Goal: Task Accomplishment & Management: Manage account settings

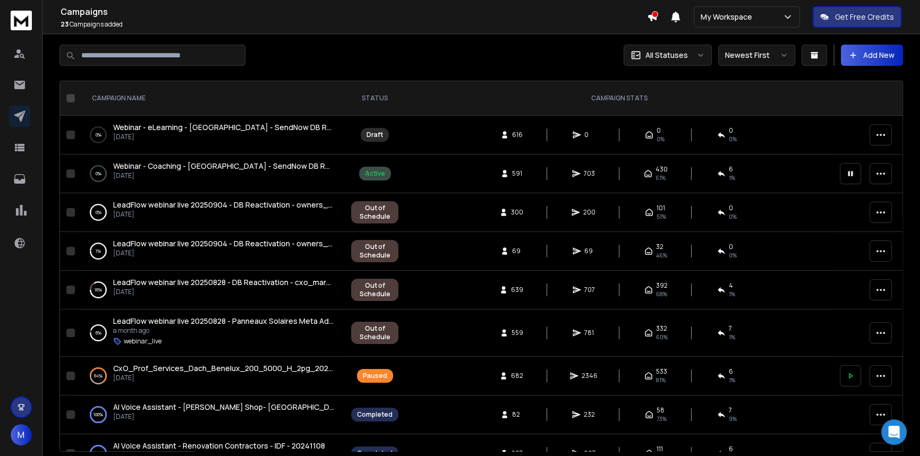
click at [160, 173] on p "[DATE]" at bounding box center [223, 175] width 221 height 8
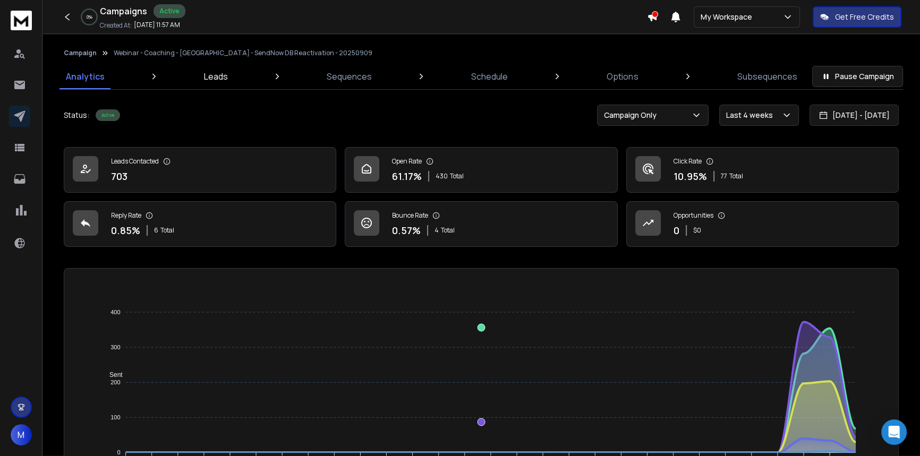
click at [222, 80] on p "Leads" at bounding box center [216, 76] width 24 height 13
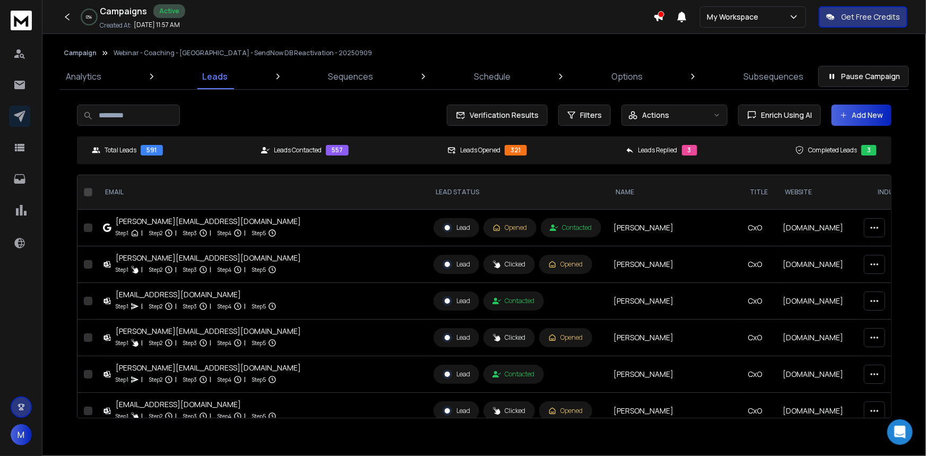
click at [111, 80] on div "Analytics Leads Sequences Schedule Options Subsequences" at bounding box center [434, 76] width 751 height 25
click at [102, 79] on link "Analytics" at bounding box center [83, 76] width 48 height 25
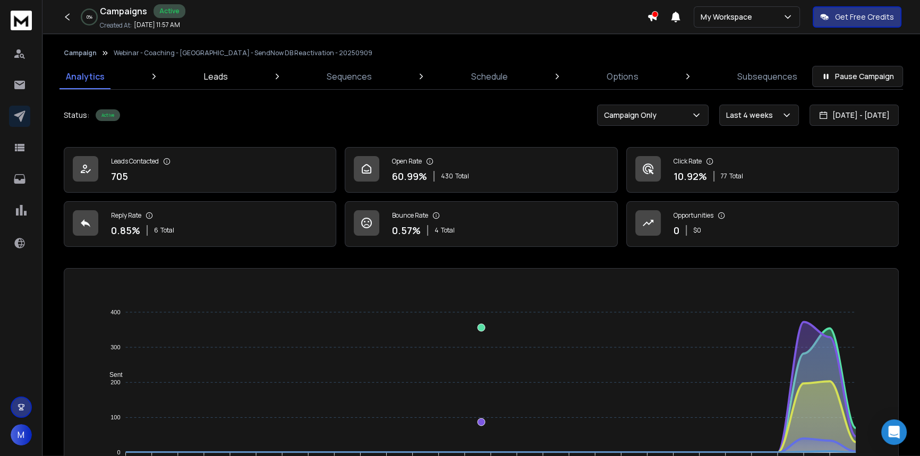
click at [215, 68] on link "Leads" at bounding box center [216, 76] width 37 height 25
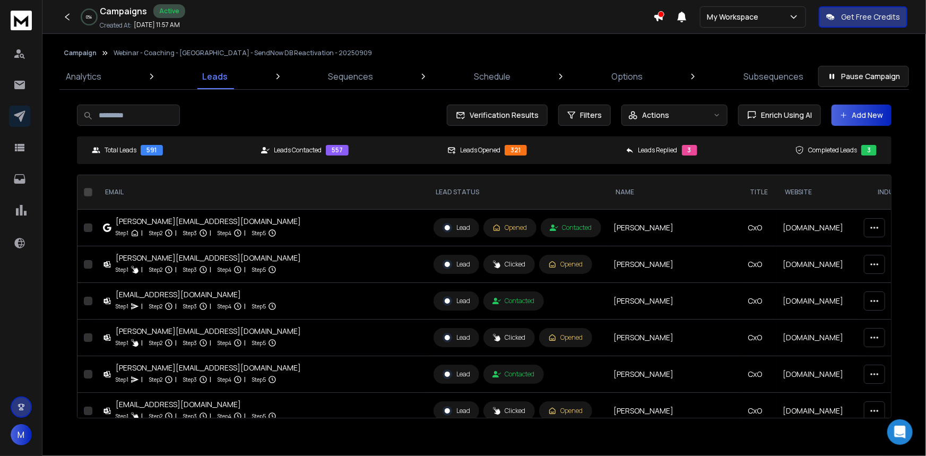
click at [566, 148] on div "Total Leads 591 Leads Contacted 557 Leads Opened 321 Leads Replied 3 Completed …" at bounding box center [485, 150] width 816 height 28
click at [581, 121] on button "Filters" at bounding box center [585, 115] width 53 height 21
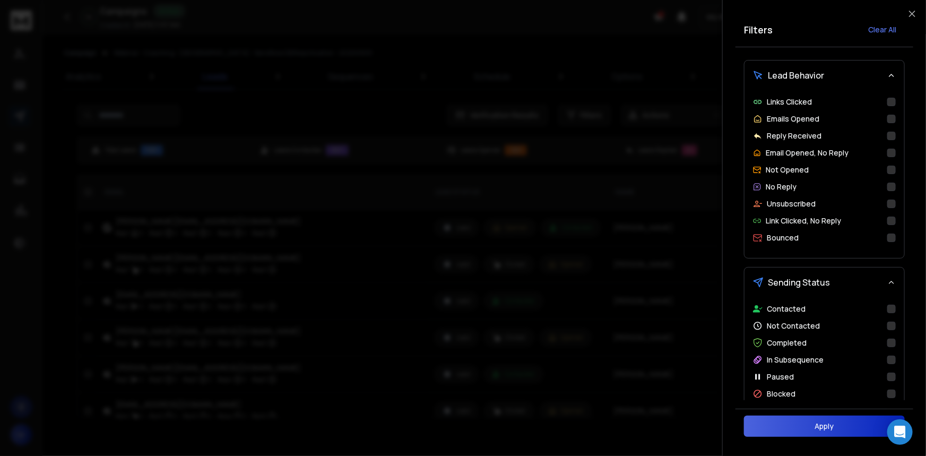
click at [888, 358] on button "In Subsequence" at bounding box center [892, 360] width 8 height 8
click at [847, 428] on button "Apply" at bounding box center [824, 426] width 161 height 21
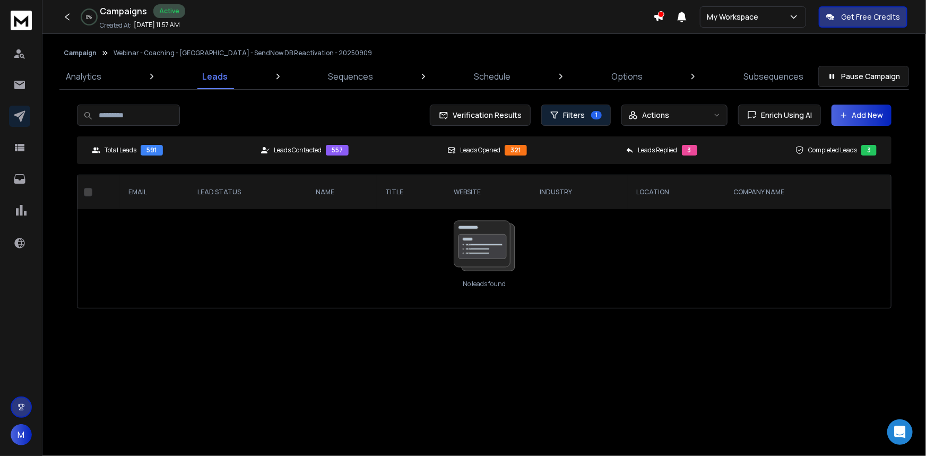
click at [573, 116] on span "Filters" at bounding box center [574, 115] width 22 height 11
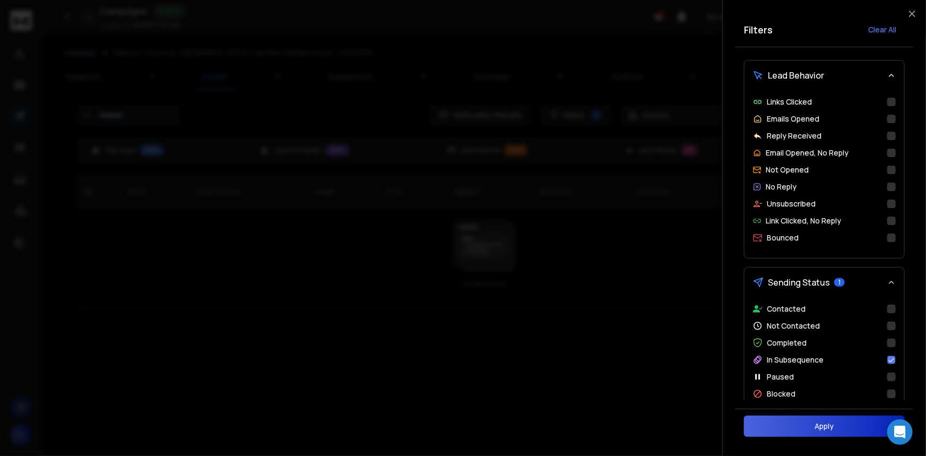
click at [888, 361] on button "In Subsequence" at bounding box center [892, 360] width 8 height 8
click at [915, 16] on icon "button" at bounding box center [912, 13] width 11 height 11
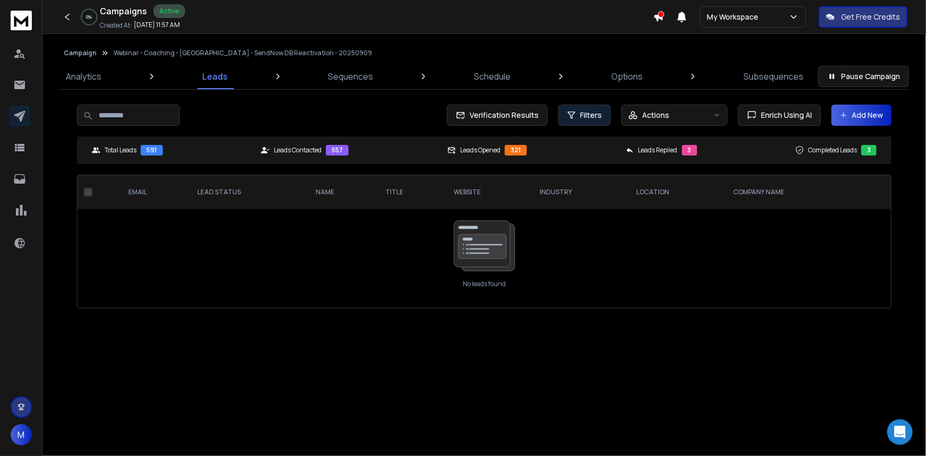
click at [581, 111] on span "Filters" at bounding box center [591, 115] width 22 height 11
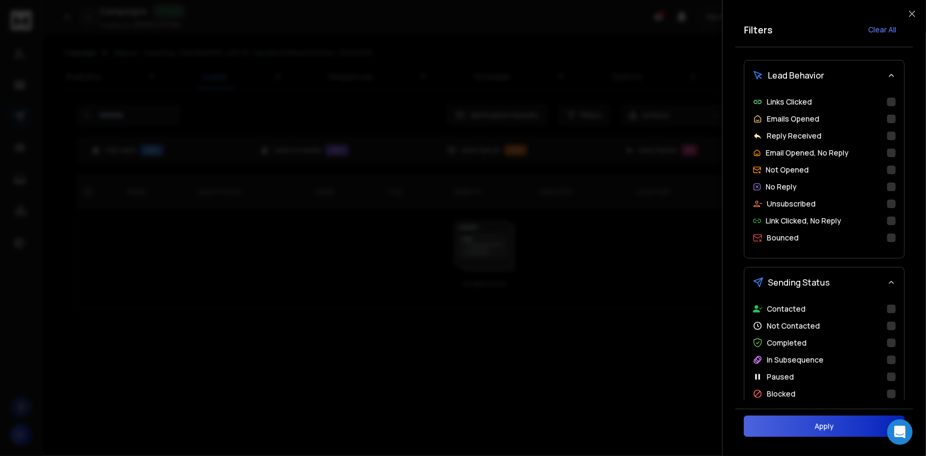
drag, startPoint x: 449, startPoint y: 291, endPoint x: 439, endPoint y: 281, distance: 14.6
click at [447, 290] on div at bounding box center [463, 228] width 926 height 456
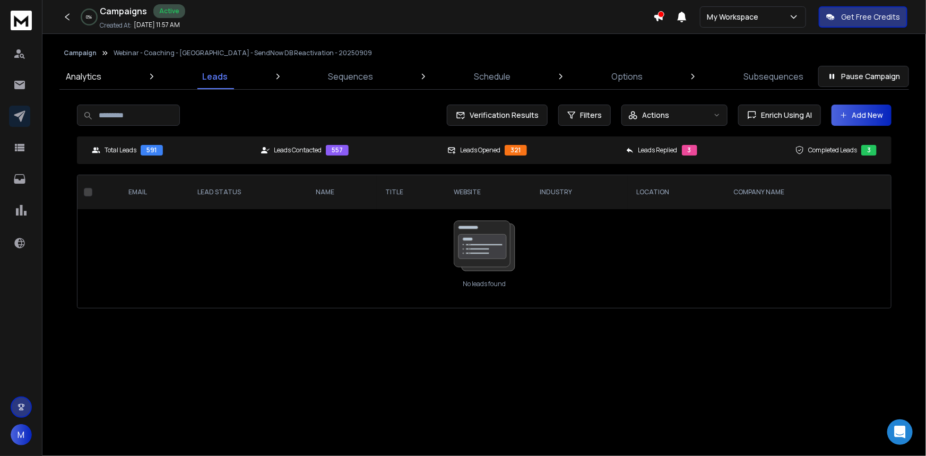
click at [82, 80] on p "Analytics" at bounding box center [84, 76] width 36 height 13
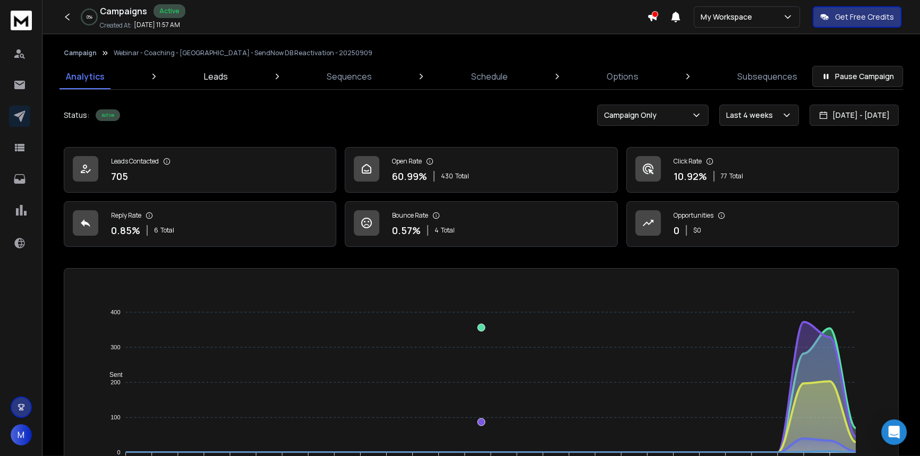
click at [218, 80] on p "Leads" at bounding box center [216, 76] width 24 height 13
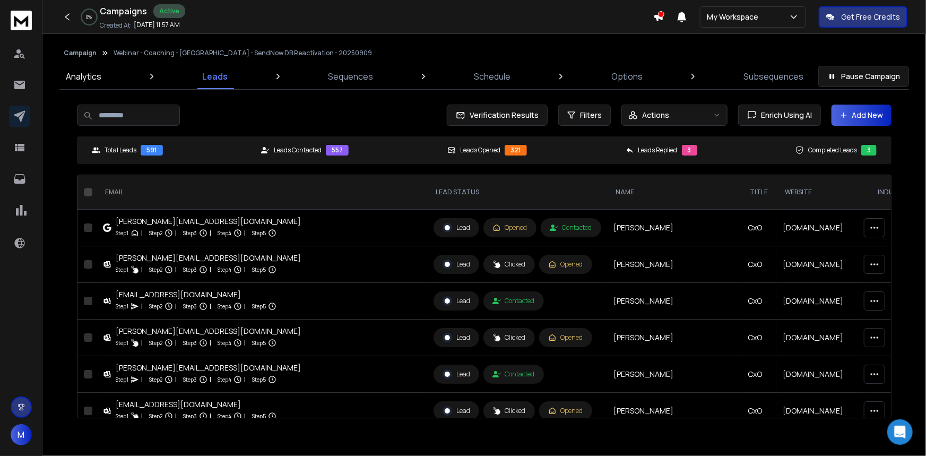
drag, startPoint x: 76, startPoint y: 77, endPoint x: 100, endPoint y: 80, distance: 24.0
click at [76, 76] on p "Analytics" at bounding box center [84, 76] width 36 height 13
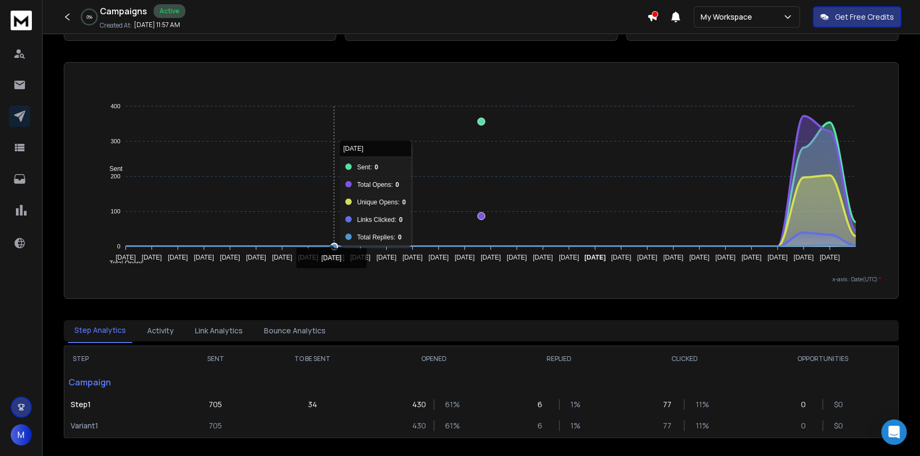
scroll to position [207, 0]
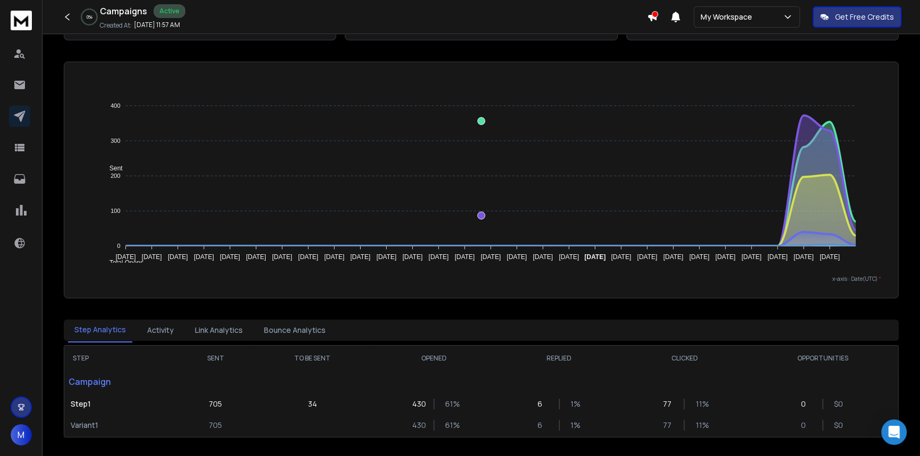
click at [165, 324] on button "Activity" at bounding box center [160, 330] width 39 height 23
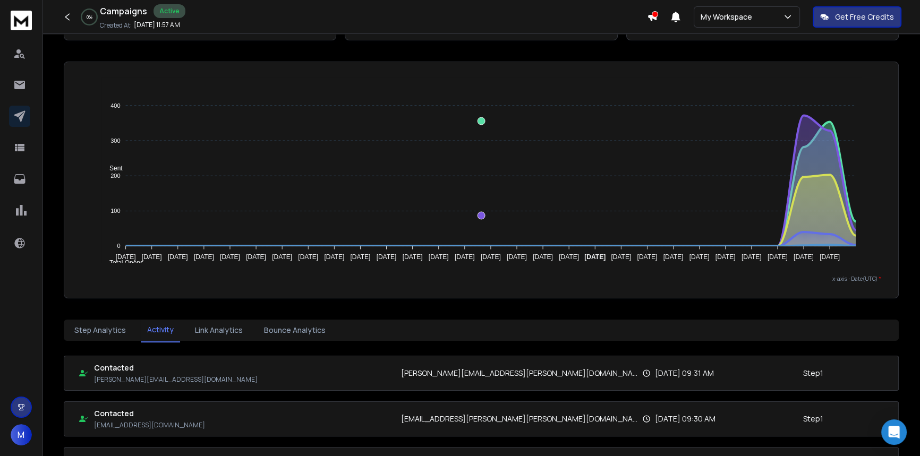
click at [219, 331] on button "Link Analytics" at bounding box center [218, 330] width 61 height 23
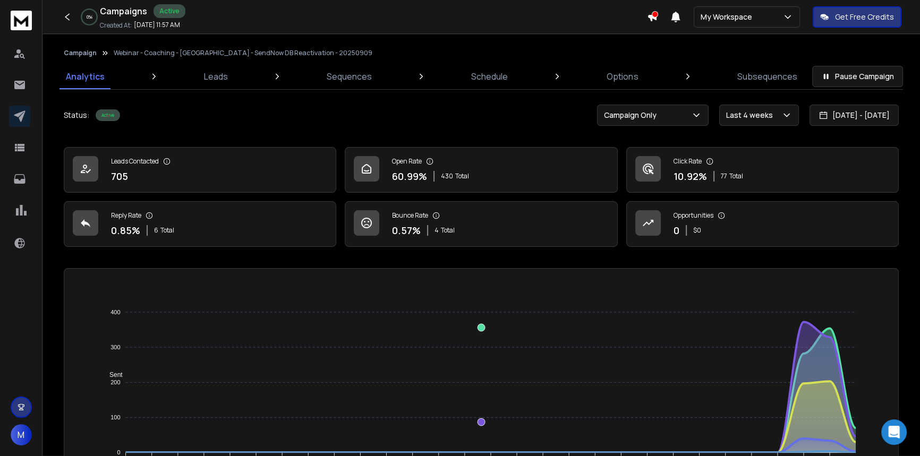
scroll to position [0, 0]
click at [365, 75] on p "Sequences" at bounding box center [349, 76] width 45 height 13
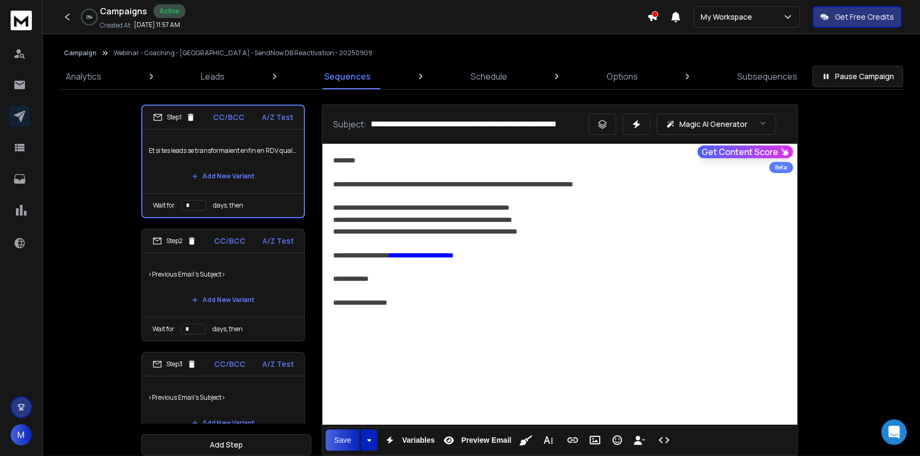
click at [263, 282] on p "<Previous Email's Subject>" at bounding box center [223, 275] width 150 height 30
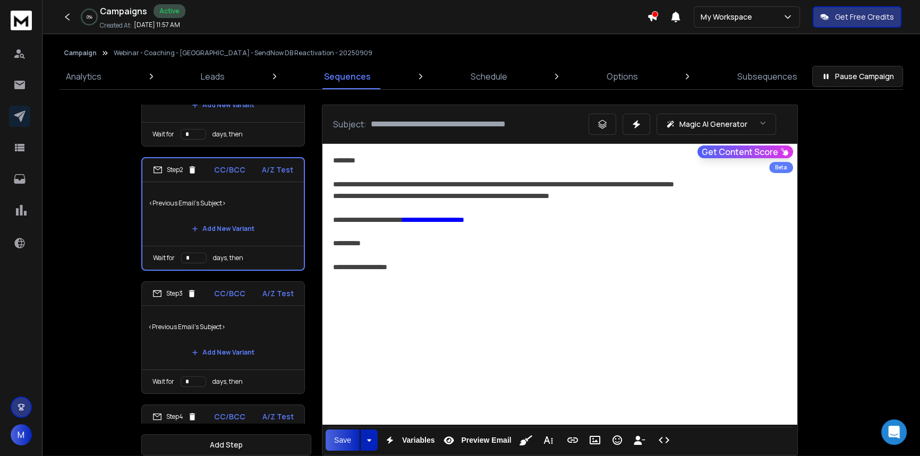
scroll to position [96, 0]
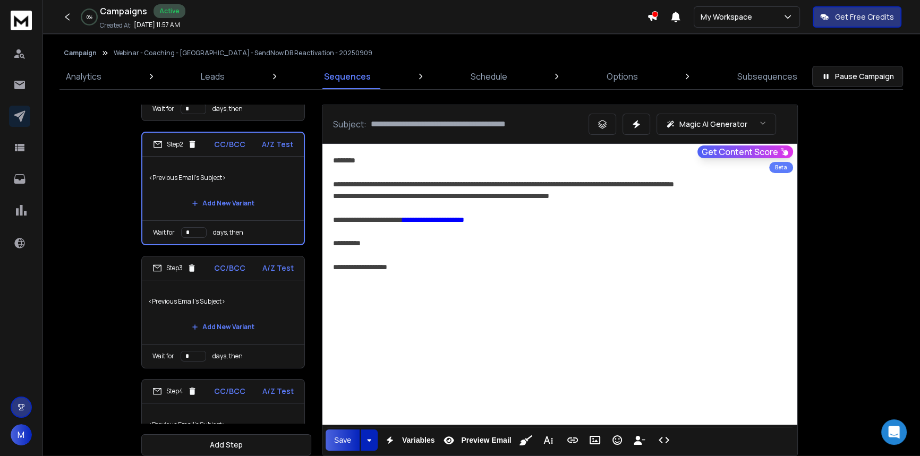
click at [260, 293] on p "<Previous Email's Subject>" at bounding box center [223, 302] width 150 height 30
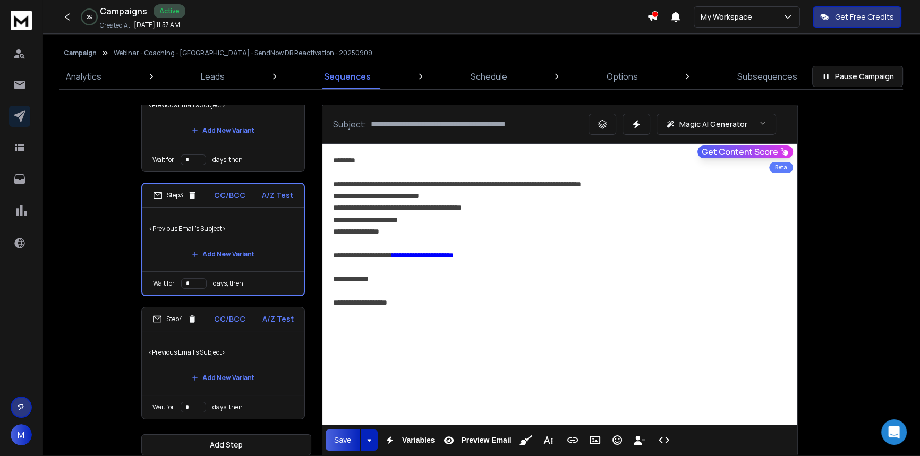
scroll to position [241, 0]
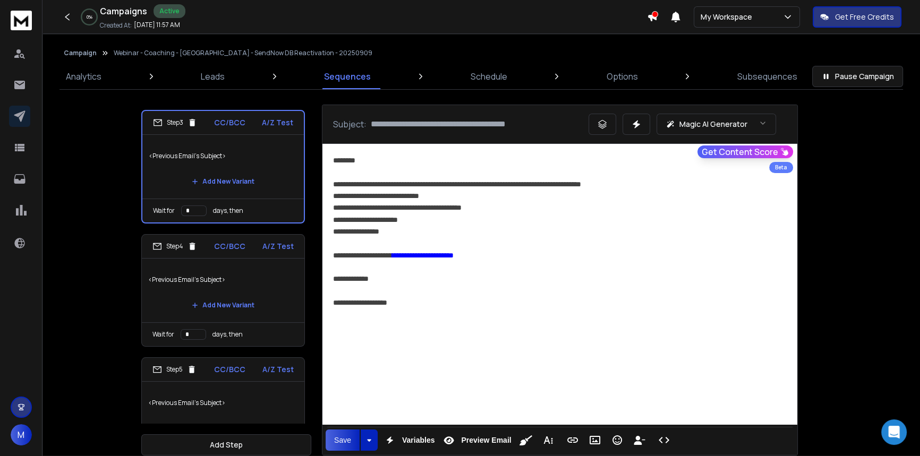
click at [272, 292] on p "<Previous Email's Subject>" at bounding box center [223, 280] width 150 height 30
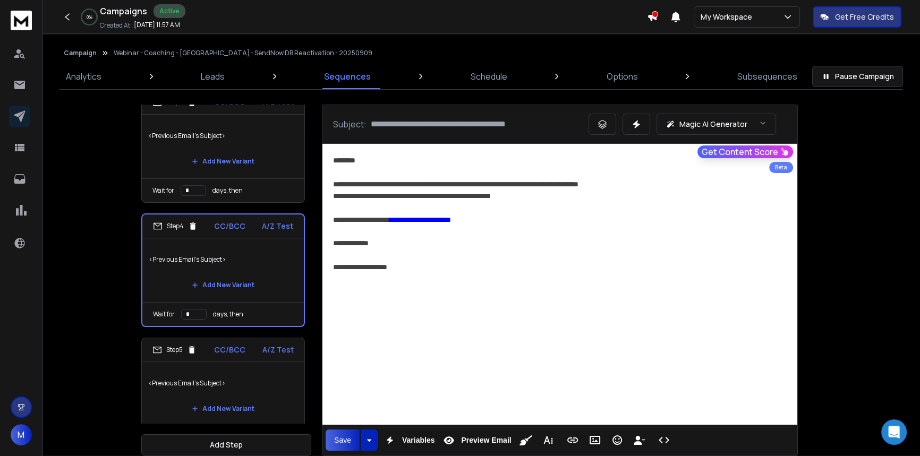
scroll to position [261, 0]
click at [96, 74] on p "Analytics" at bounding box center [84, 76] width 36 height 13
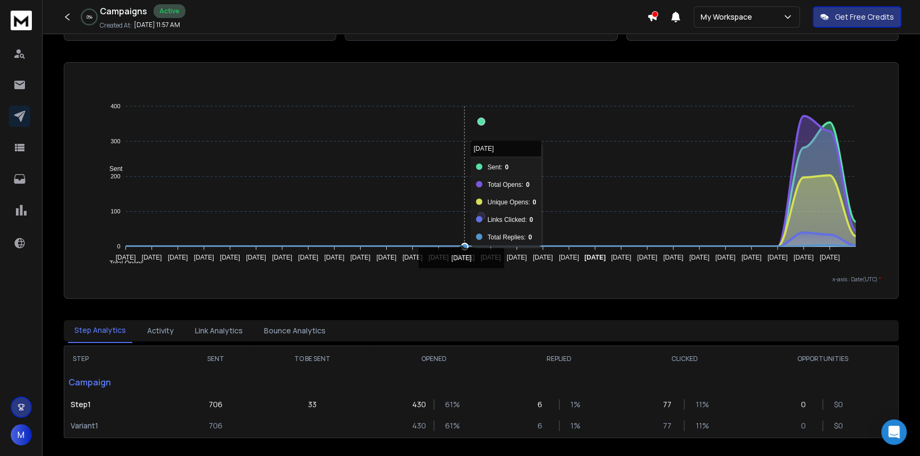
scroll to position [207, 0]
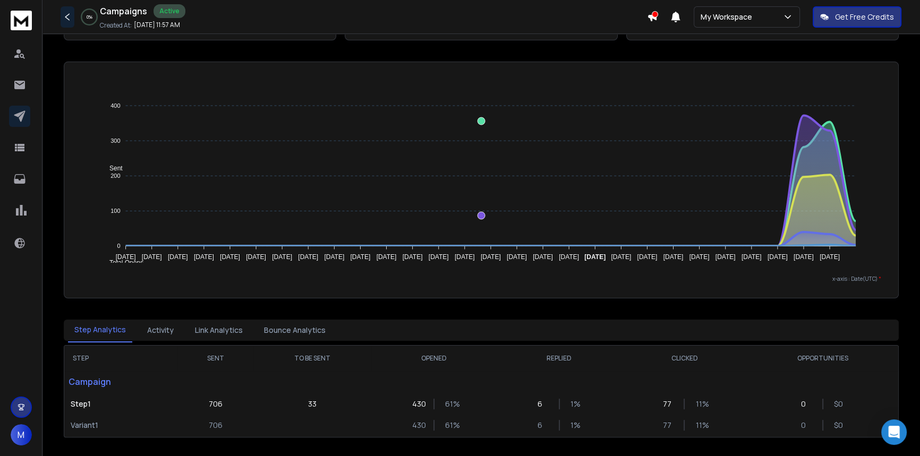
click at [63, 20] on icon at bounding box center [68, 17] width 10 height 10
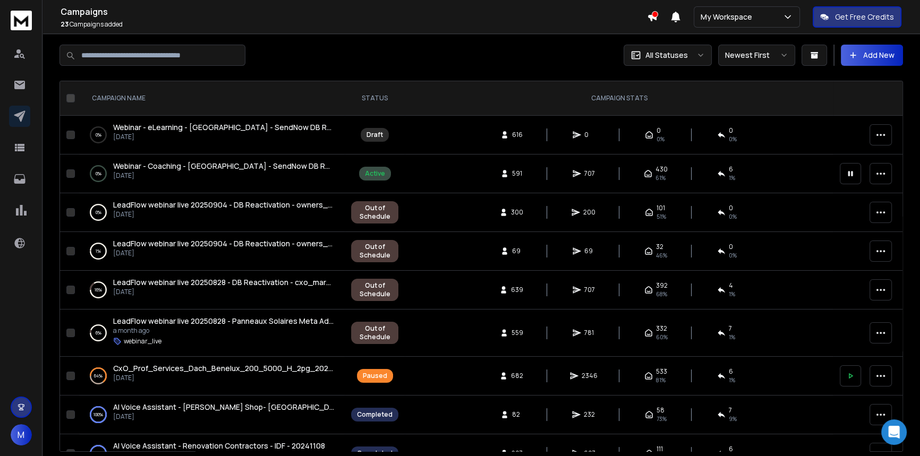
click at [845, 176] on icon at bounding box center [850, 174] width 10 height 10
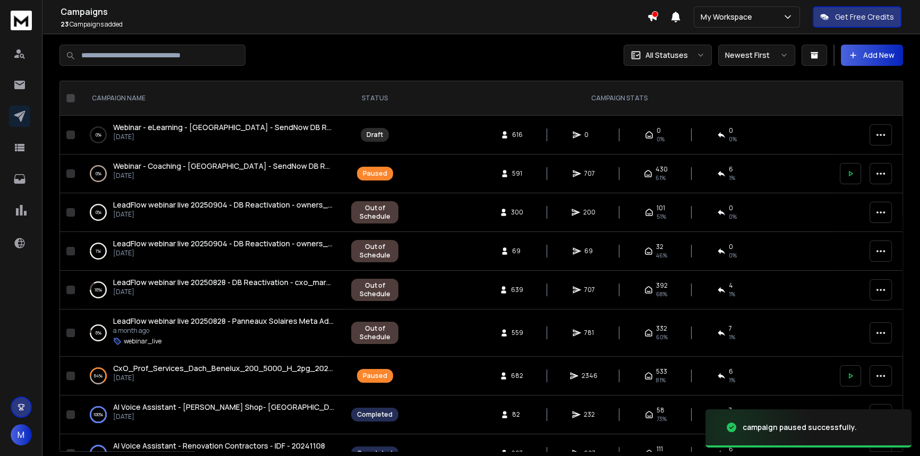
click at [172, 128] on span "Webinar - eLearning - [GEOGRAPHIC_DATA] - SendNow DB Reactivation - 20250909" at bounding box center [261, 127] width 296 height 10
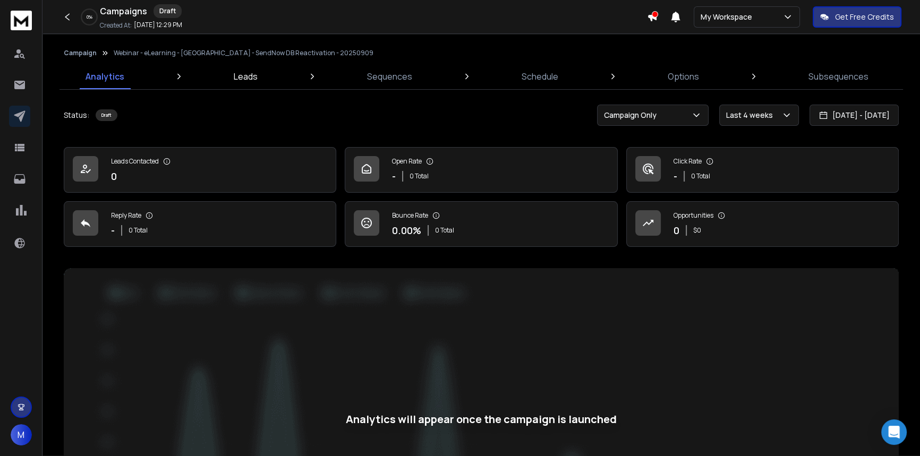
click at [247, 80] on p "Leads" at bounding box center [246, 76] width 24 height 13
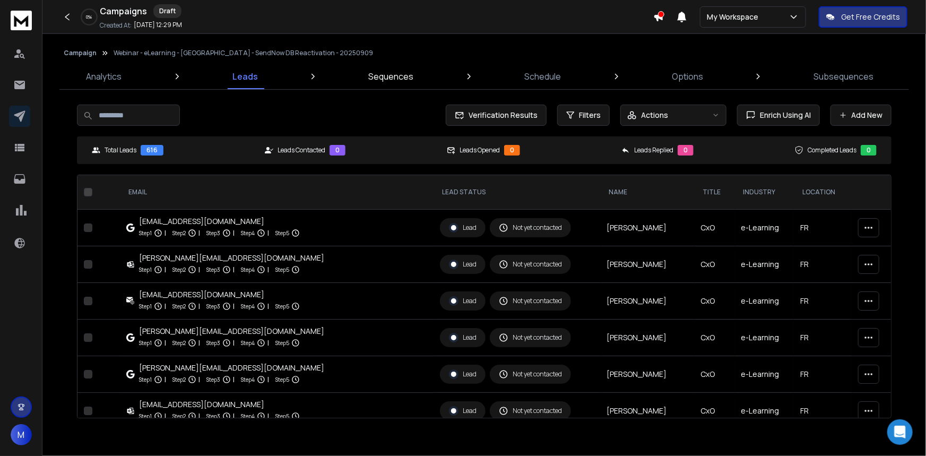
click at [405, 76] on p "Sequences" at bounding box center [391, 76] width 45 height 13
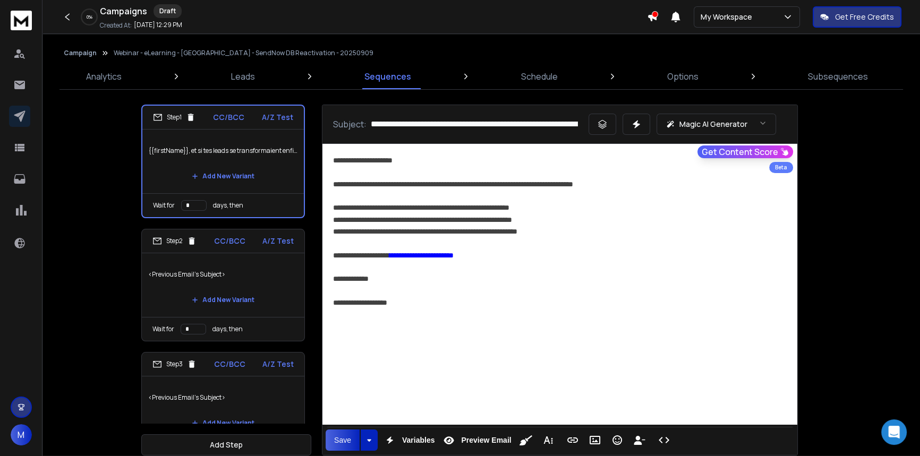
click at [423, 254] on link "**********" at bounding box center [421, 255] width 64 height 7
click at [443, 279] on icon "button" at bounding box center [442, 279] width 7 height 7
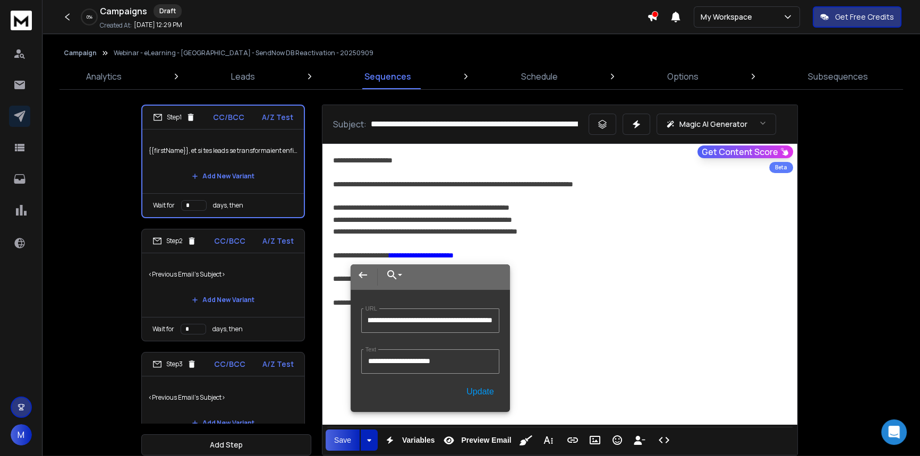
scroll to position [0, 22]
click at [594, 294] on div at bounding box center [559, 291] width 453 height 12
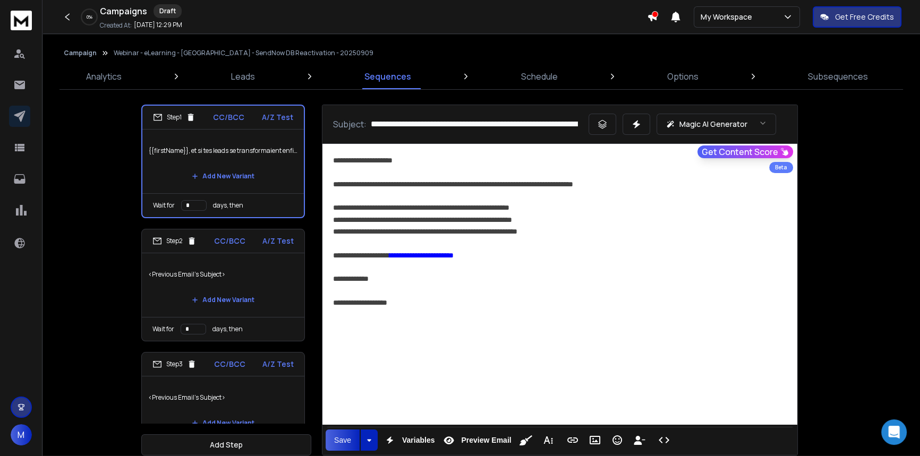
click at [259, 274] on p "<Previous Email's Subject>" at bounding box center [223, 275] width 150 height 30
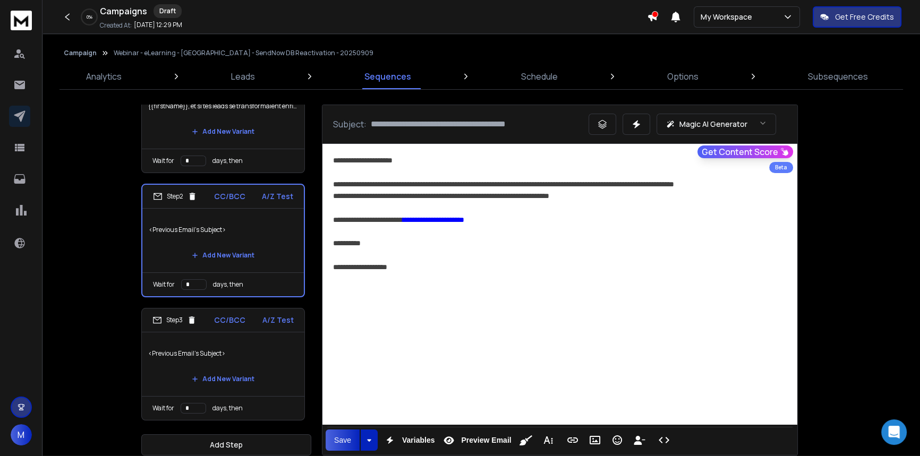
scroll to position [48, 0]
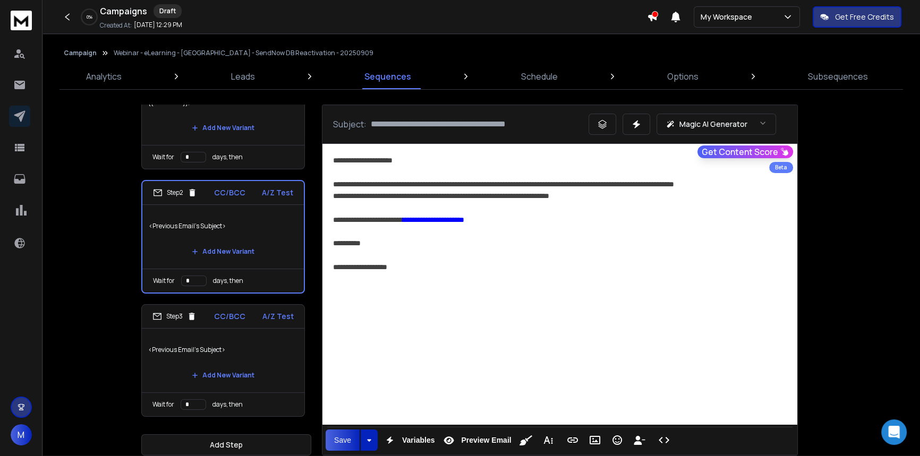
click at [274, 348] on p "<Previous Email's Subject>" at bounding box center [223, 350] width 150 height 30
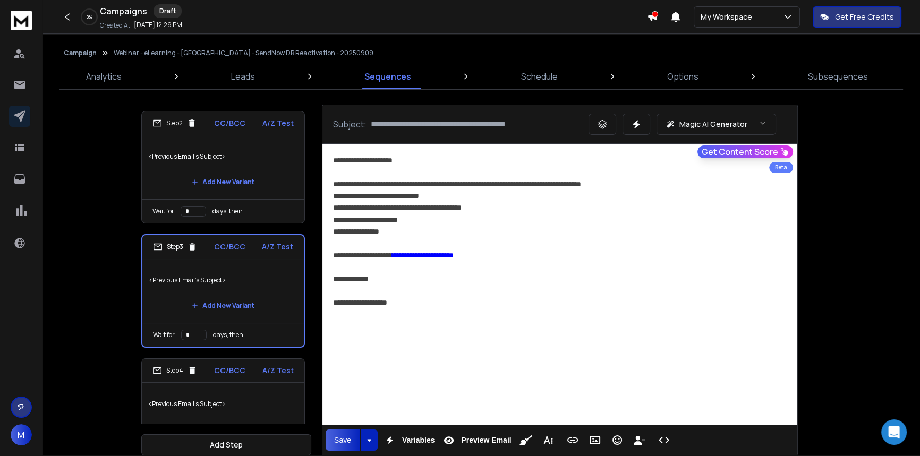
scroll to position [144, 0]
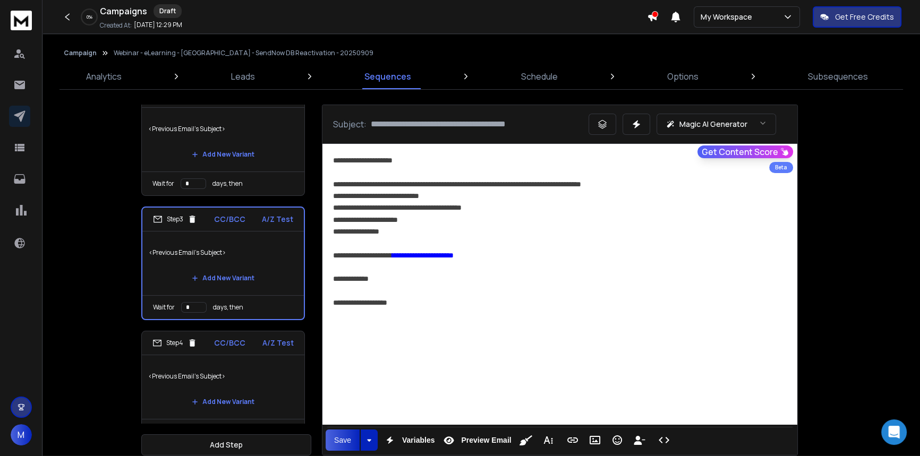
click at [279, 368] on p "<Previous Email's Subject>" at bounding box center [223, 377] width 150 height 30
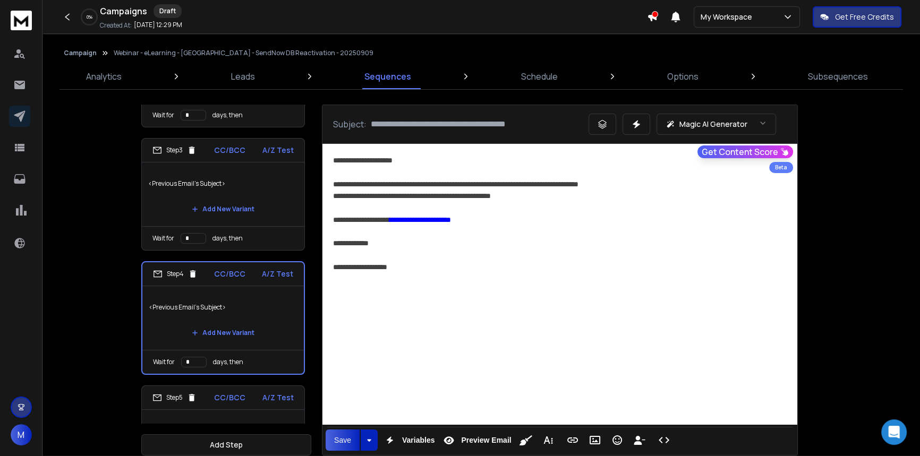
scroll to position [261, 0]
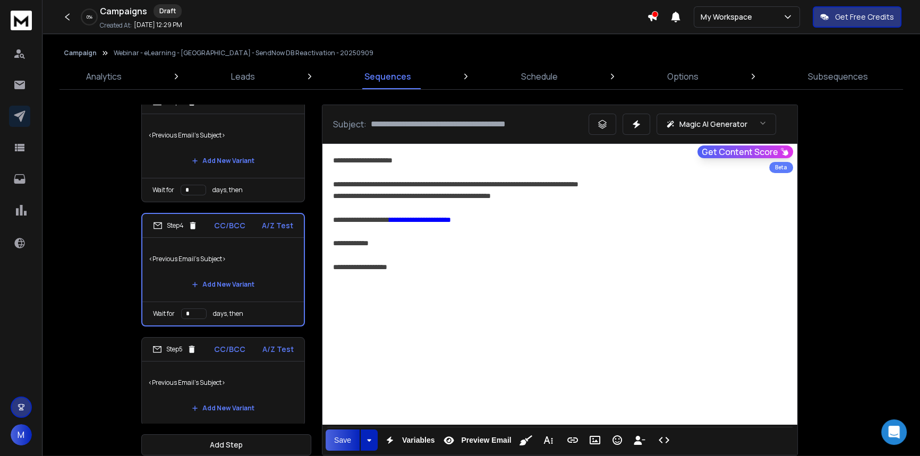
click at [196, 227] on icon at bounding box center [193, 225] width 6 height 7
type input "**********"
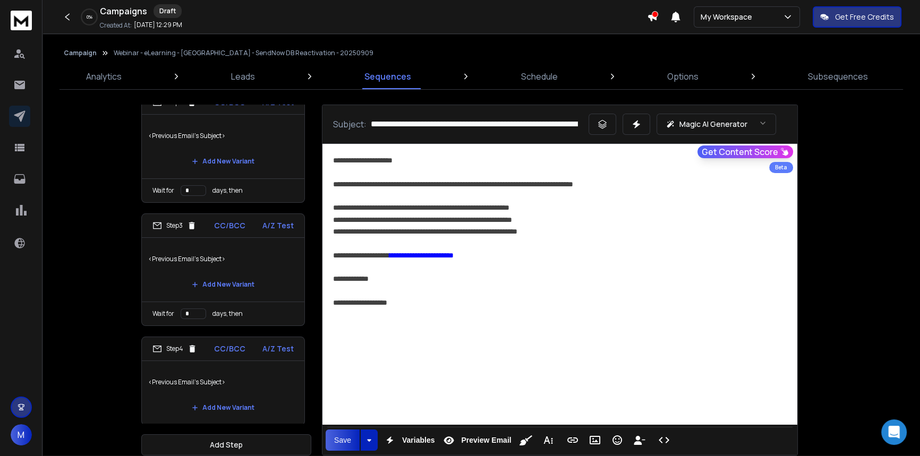
click at [270, 378] on p "<Previous Email's Subject>" at bounding box center [223, 382] width 150 height 30
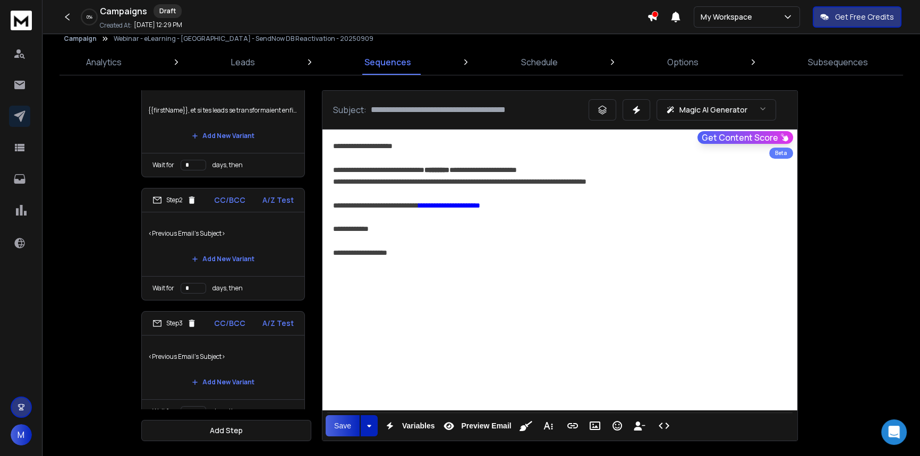
scroll to position [0, 0]
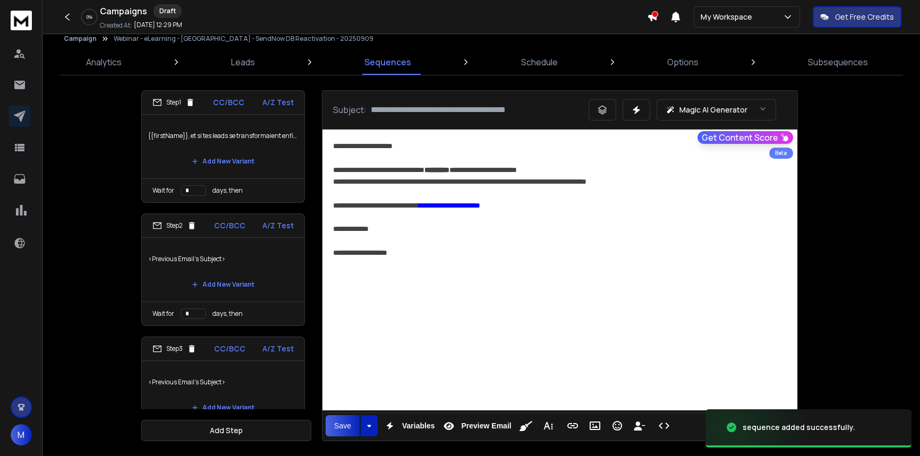
click at [280, 286] on div "Add New Variant" at bounding box center [223, 284] width 150 height 21
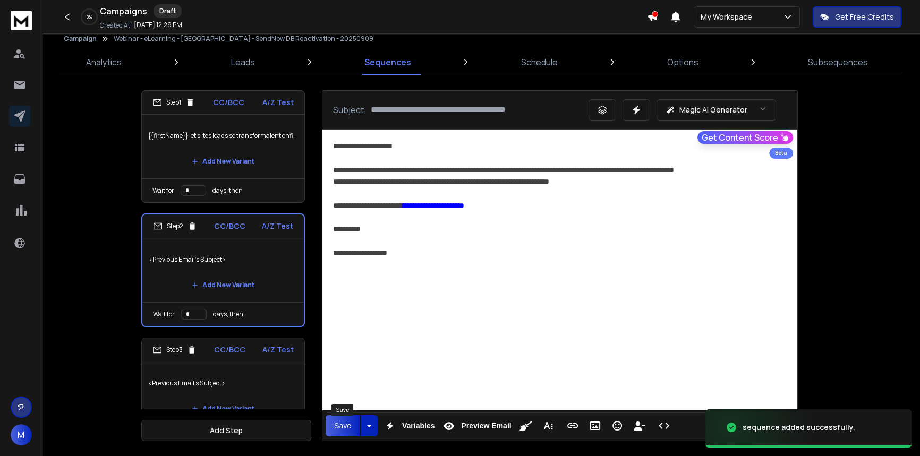
drag, startPoint x: 339, startPoint y: 428, endPoint x: 338, endPoint y: 393, distance: 35.1
click at [281, 174] on div "{{firstName}}, et si tes leads se transformaient enfin en RDV qualifiés ? Add N…" at bounding box center [223, 147] width 162 height 64
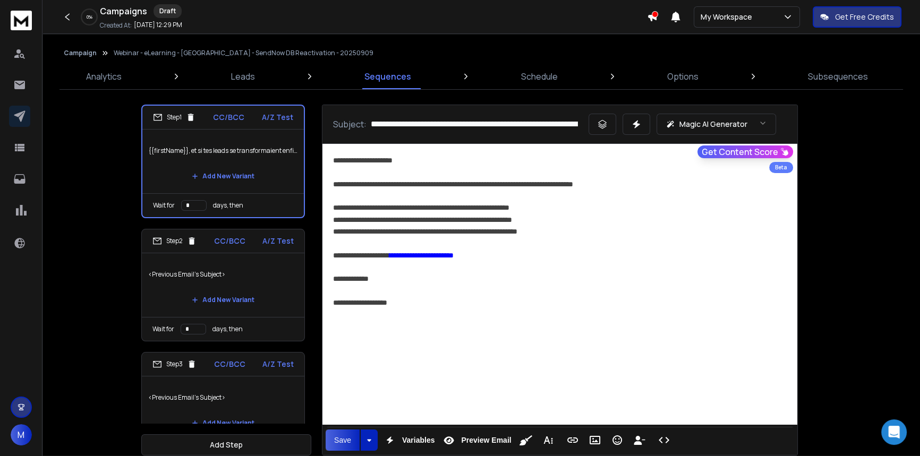
drag, startPoint x: 399, startPoint y: 123, endPoint x: 359, endPoint y: 126, distance: 39.4
click at [359, 126] on div "**********" at bounding box center [455, 124] width 245 height 13
click at [747, 430] on div "Bold Italic Underline Clear Formatting Font Family Arial Georgia Impact Tahoma …" at bounding box center [559, 440] width 475 height 30
click at [372, 122] on input "**********" at bounding box center [474, 124] width 207 height 13
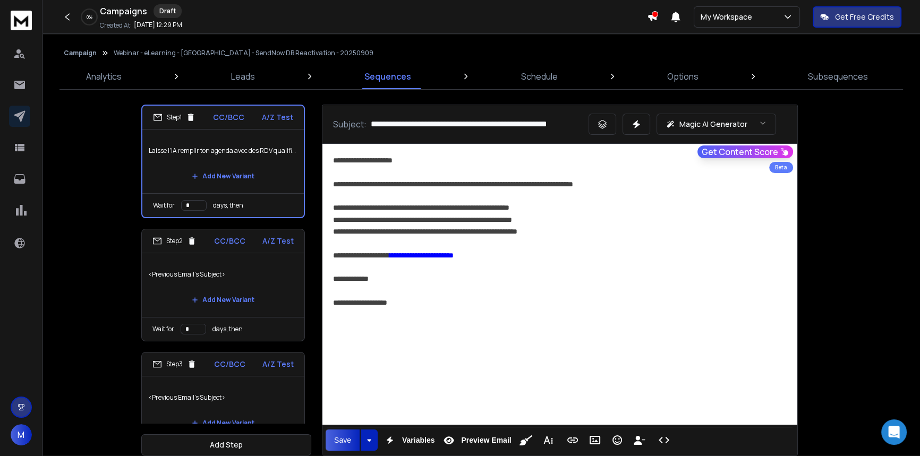
click at [512, 122] on input "**********" at bounding box center [474, 124] width 207 height 13
click at [373, 124] on input "**********" at bounding box center [474, 124] width 207 height 13
click at [371, 124] on input "**********" at bounding box center [474, 124] width 207 height 13
click at [428, 126] on input "**********" at bounding box center [474, 124] width 207 height 13
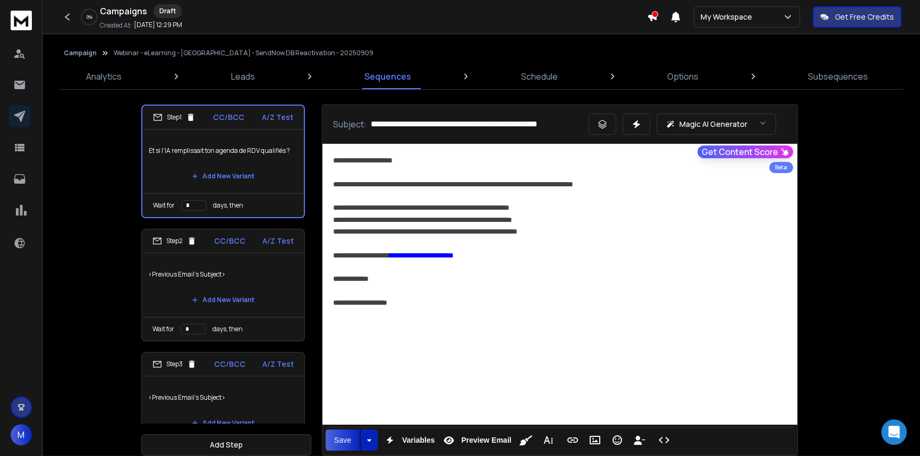
click at [536, 262] on div at bounding box center [559, 267] width 453 height 12
click at [398, 125] on input "**********" at bounding box center [474, 124] width 207 height 13
click at [519, 122] on input "**********" at bounding box center [474, 124] width 207 height 13
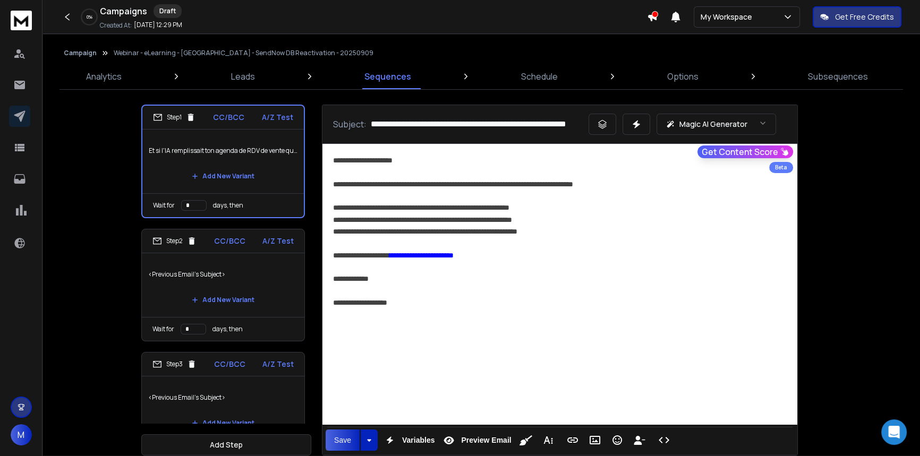
type input "**********"
click at [633, 332] on div "**********" at bounding box center [559, 280] width 475 height 273
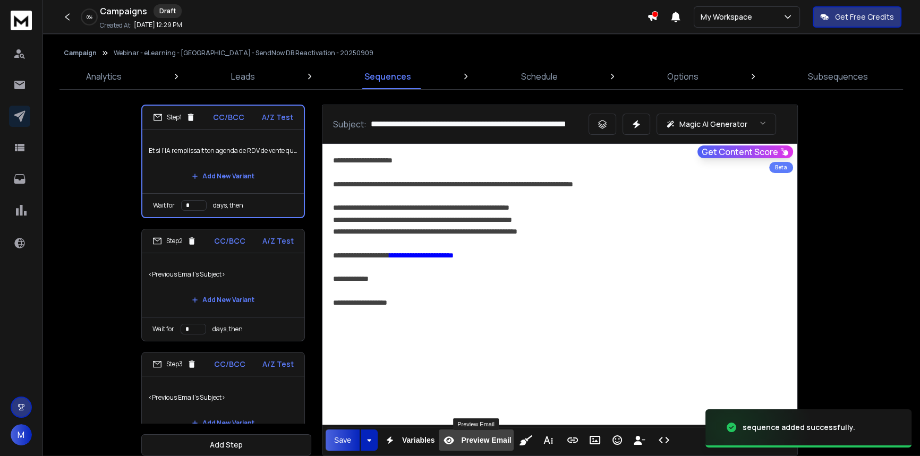
click at [475, 441] on span "Preview Email" at bounding box center [486, 440] width 54 height 9
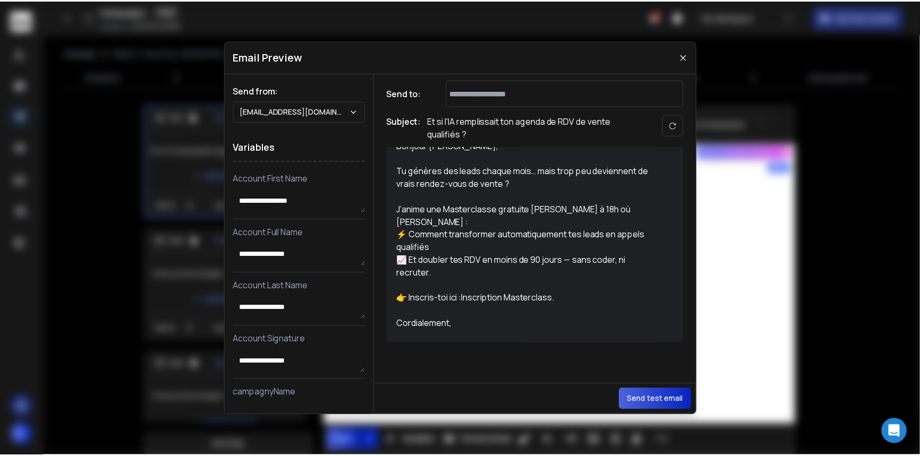
scroll to position [81, 0]
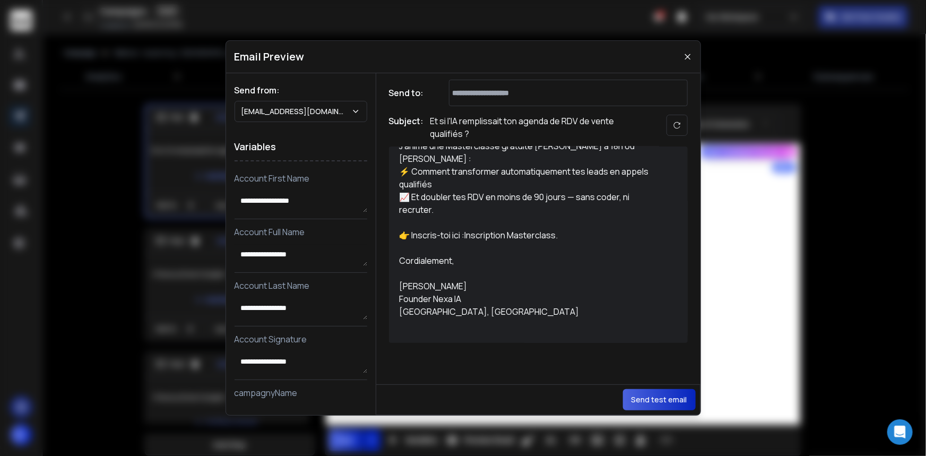
click at [688, 56] on icon at bounding box center [688, 57] width 8 height 8
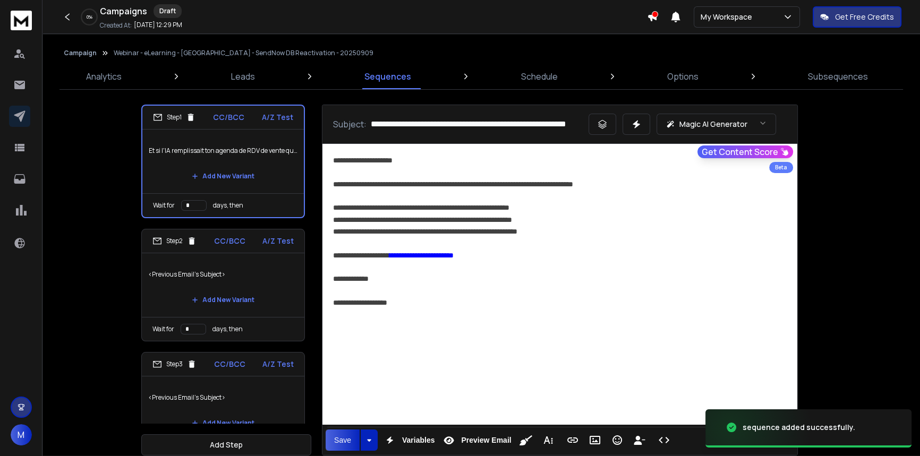
click at [287, 278] on p "<Previous Email's Subject>" at bounding box center [223, 275] width 150 height 30
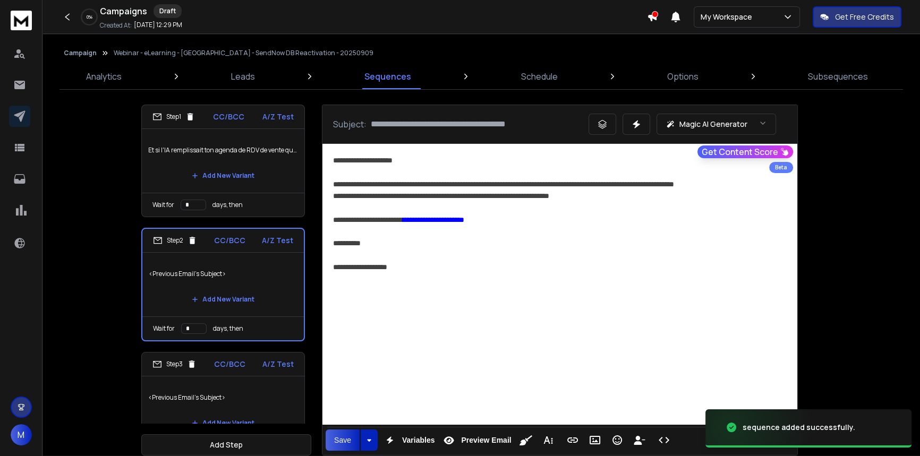
click at [257, 392] on p "<Previous Email's Subject>" at bounding box center [223, 398] width 150 height 30
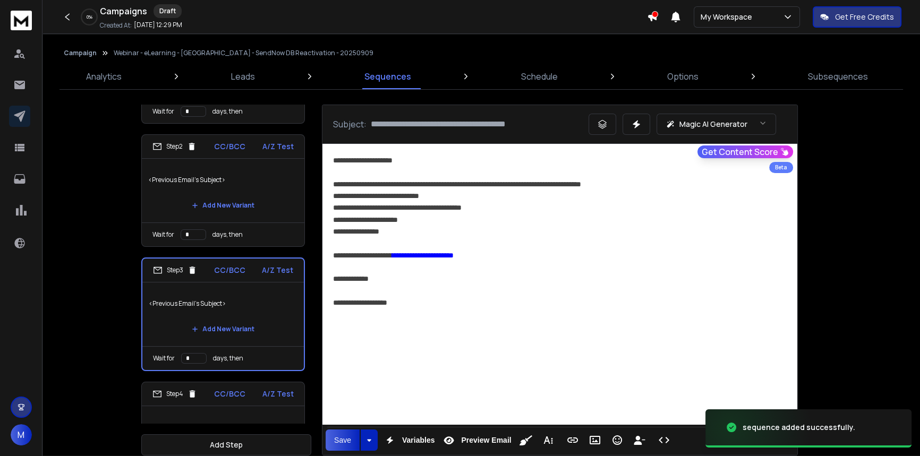
scroll to position [139, 0]
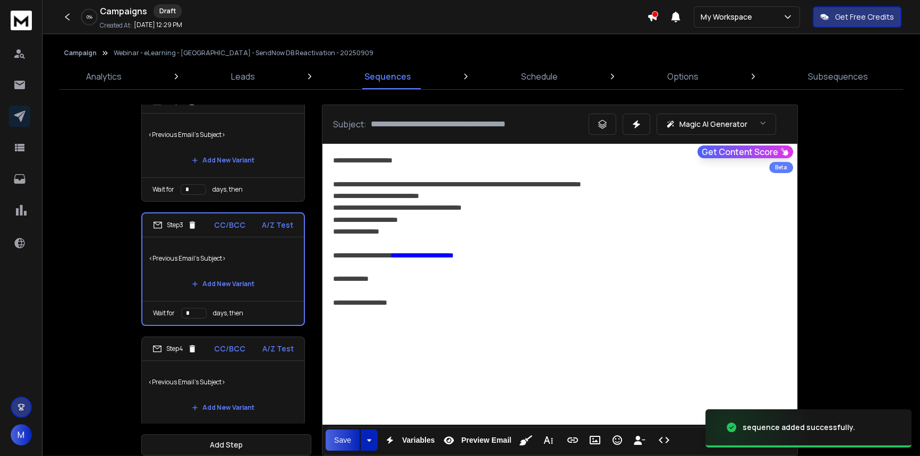
click at [278, 390] on p "<Previous Email's Subject>" at bounding box center [223, 382] width 150 height 30
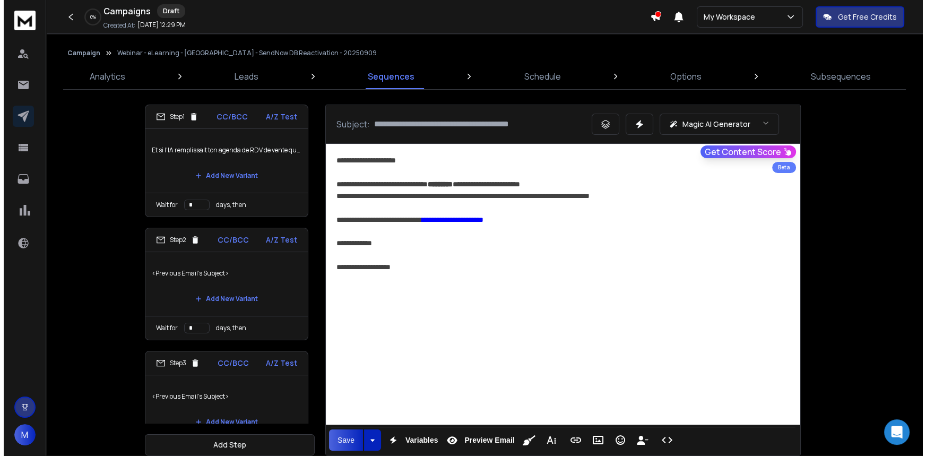
scroll to position [0, 0]
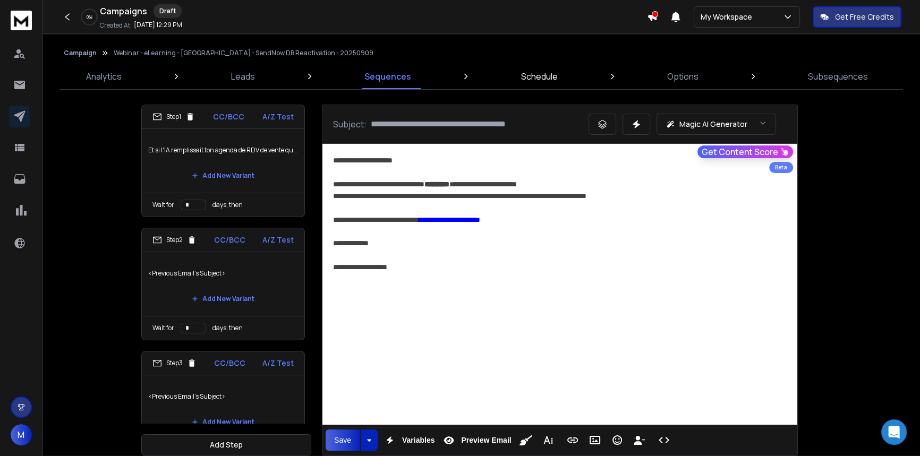
click at [533, 77] on p "Schedule" at bounding box center [539, 76] width 37 height 13
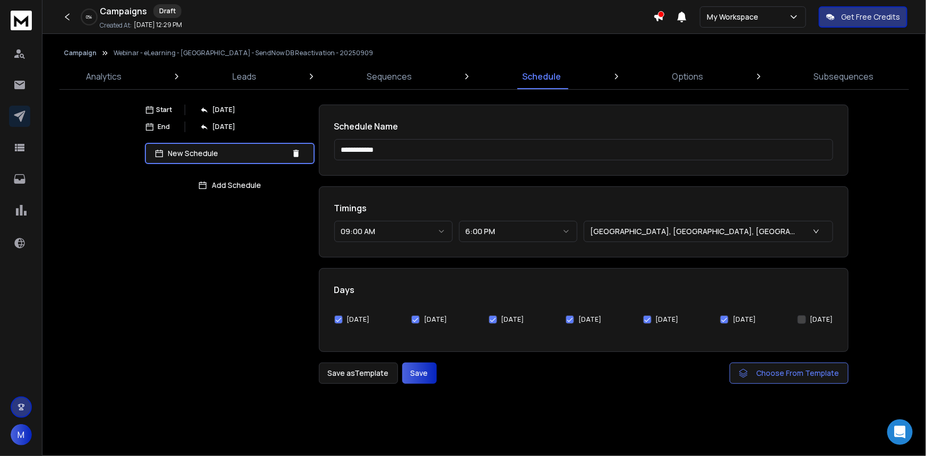
click at [798, 319] on button "Sunday" at bounding box center [802, 319] width 8 height 8
click at [419, 374] on button "Save" at bounding box center [419, 373] width 35 height 21
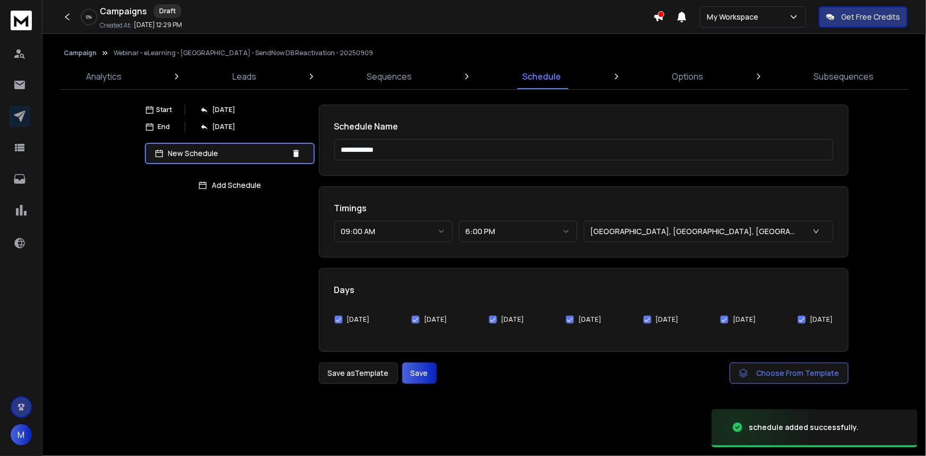
click at [236, 107] on p "Tue Sep 09 2025" at bounding box center [224, 110] width 23 height 8
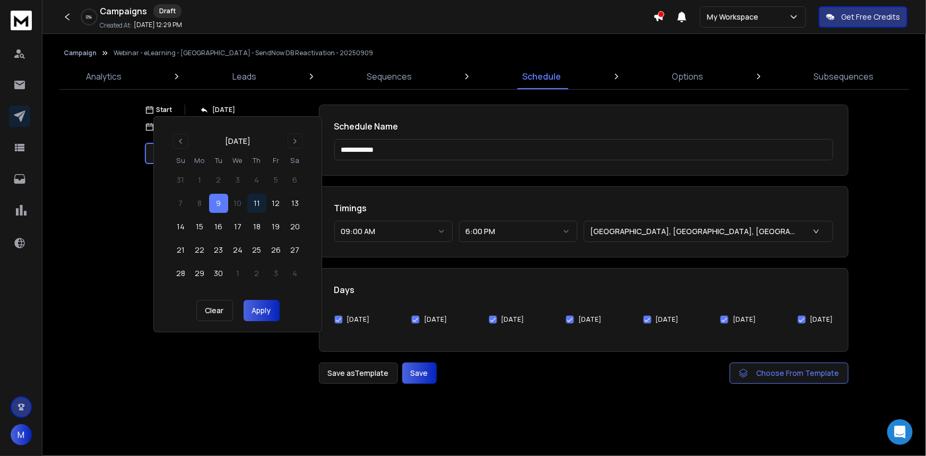
click at [256, 206] on button "11" at bounding box center [256, 203] width 19 height 19
click at [265, 310] on button "Apply" at bounding box center [262, 310] width 36 height 21
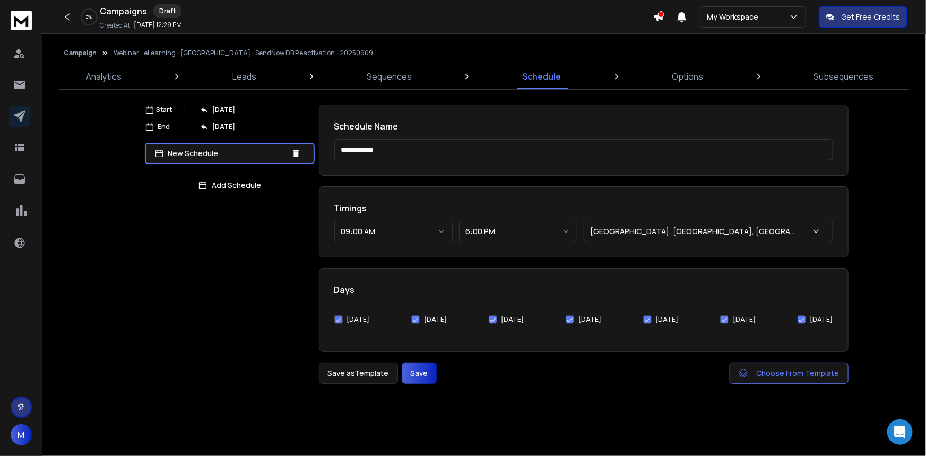
click at [229, 127] on p "Sun Sep 14 2025" at bounding box center [224, 127] width 23 height 8
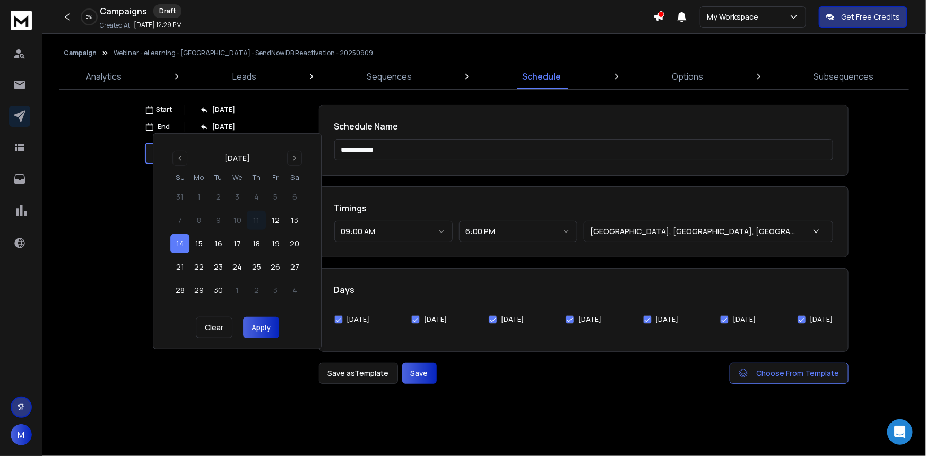
click at [255, 327] on button "Apply" at bounding box center [261, 327] width 36 height 21
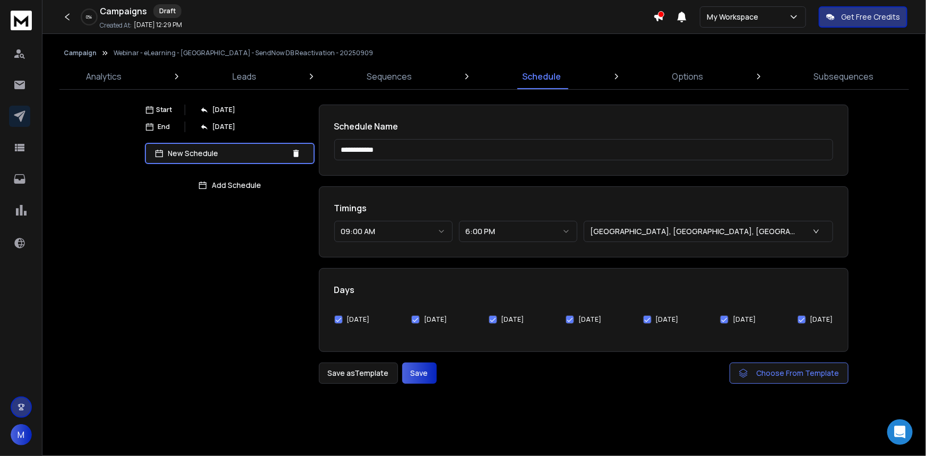
click at [390, 234] on button "09:00 AM" at bounding box center [393, 231] width 118 height 21
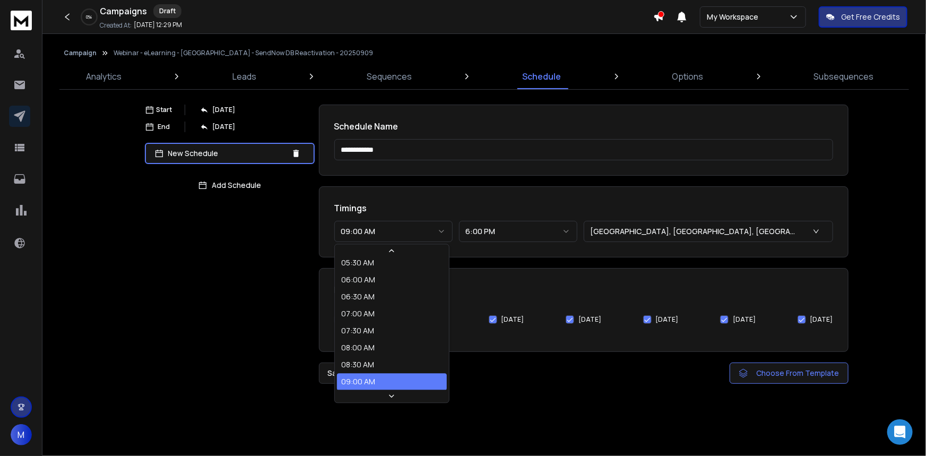
scroll to position [158, 0]
select select "********"
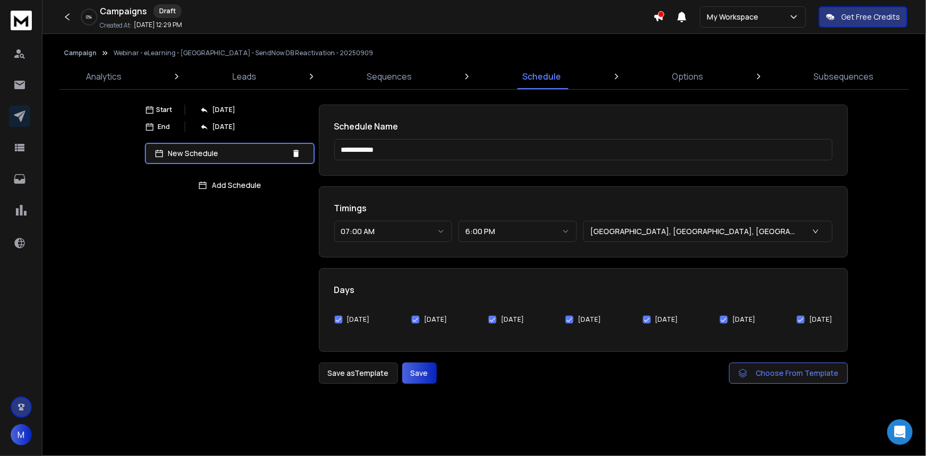
click at [503, 227] on button "6:00 PM" at bounding box center [518, 231] width 118 height 21
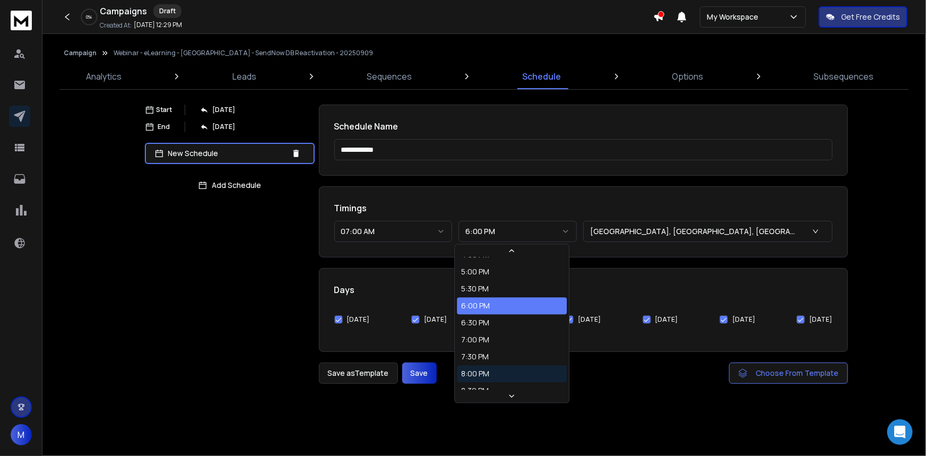
scroll to position [322, 0]
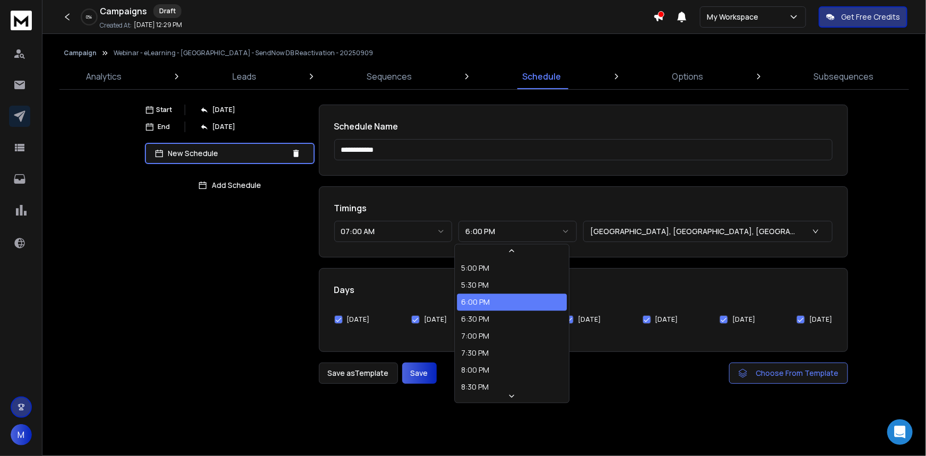
select select "********"
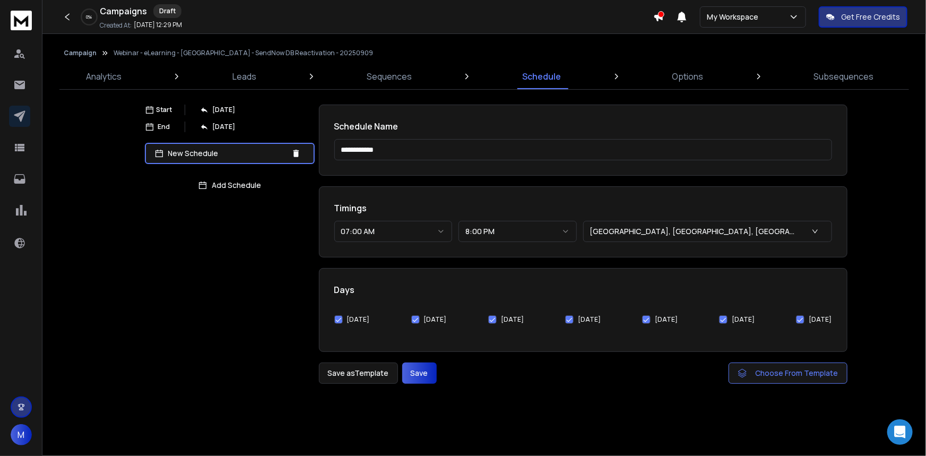
click at [417, 379] on button "Save" at bounding box center [419, 373] width 35 height 21
click at [380, 238] on button "07:00 AM" at bounding box center [393, 231] width 118 height 21
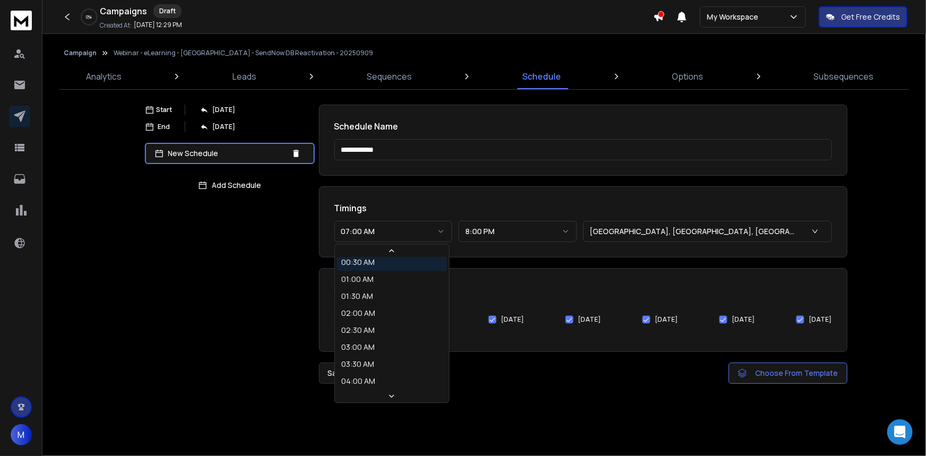
scroll to position [5, 0]
click at [555, 276] on div "Days Monday Tuesday Wednesday Thursday Friday Saturday Sunday" at bounding box center [583, 310] width 529 height 84
click at [410, 229] on button "07:00 AM" at bounding box center [393, 231] width 118 height 21
select select "********"
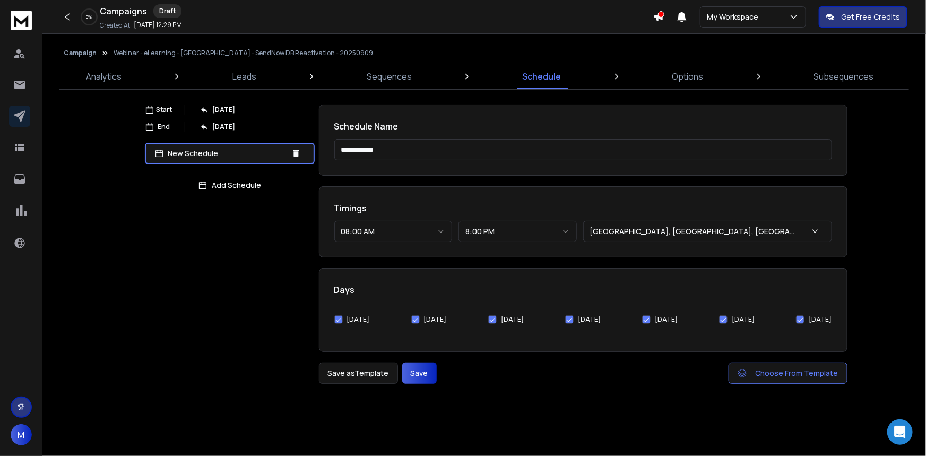
click at [420, 372] on button "Save" at bounding box center [419, 373] width 35 height 21
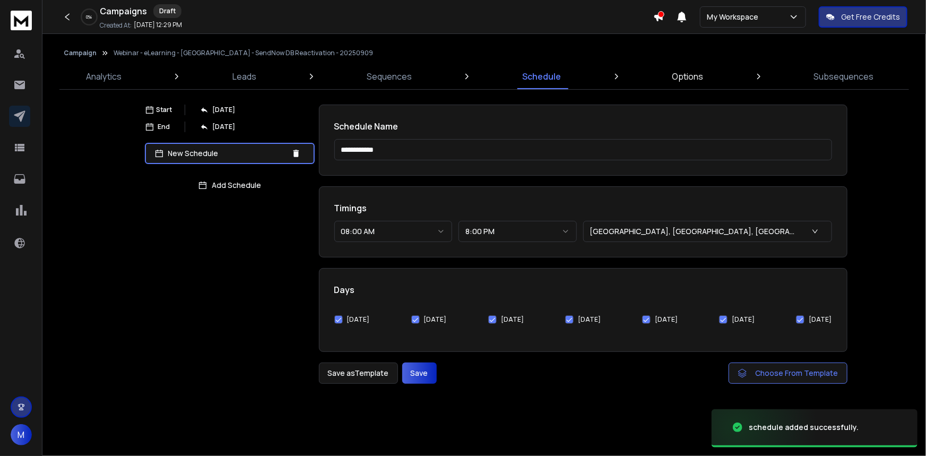
click at [685, 74] on p "Options" at bounding box center [687, 76] width 31 height 13
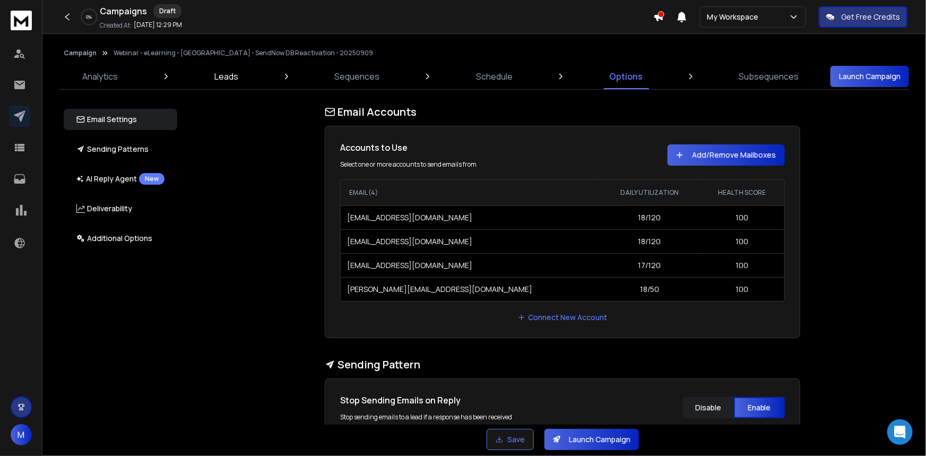
click at [222, 73] on p "Leads" at bounding box center [226, 76] width 24 height 13
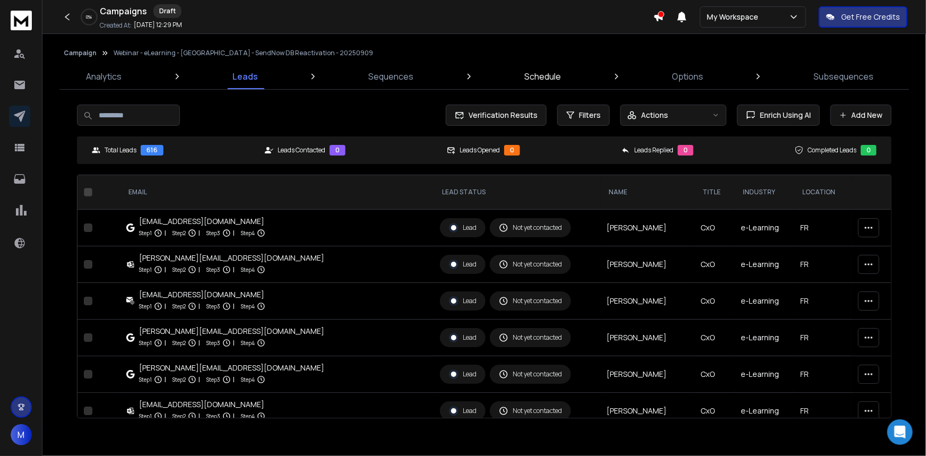
click at [529, 82] on p "Schedule" at bounding box center [543, 76] width 37 height 13
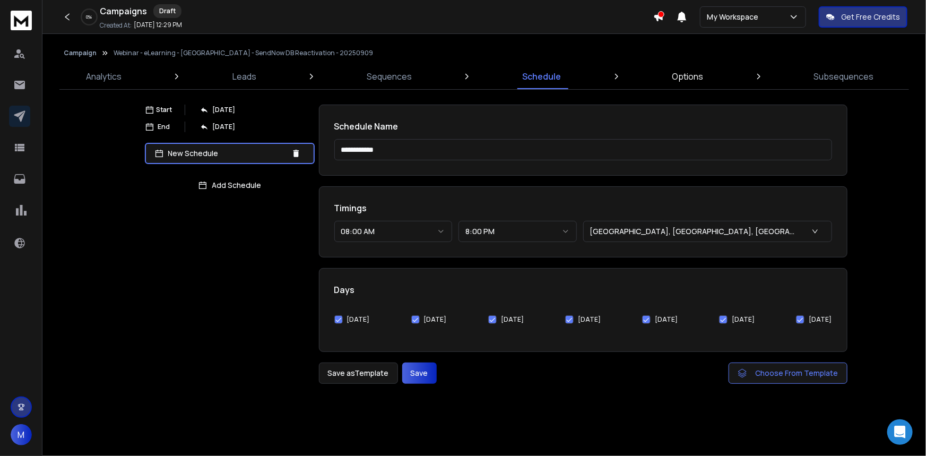
click at [680, 79] on p "Options" at bounding box center [687, 76] width 31 height 13
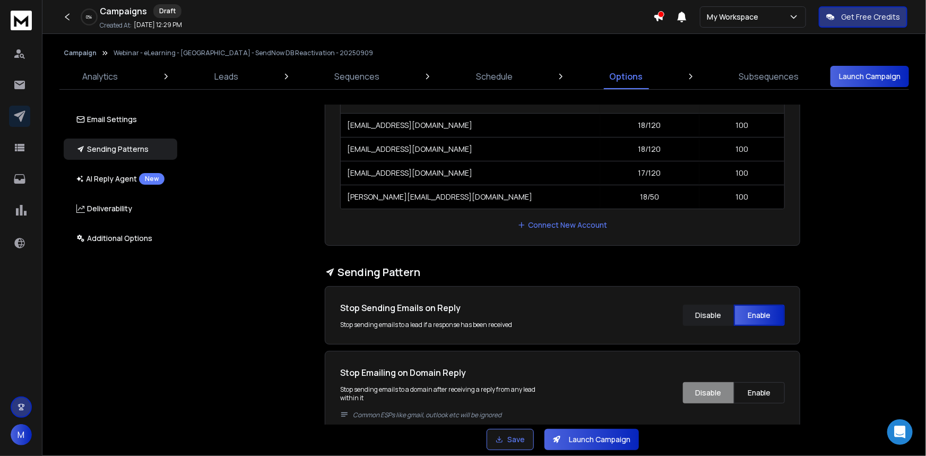
scroll to position [48, 0]
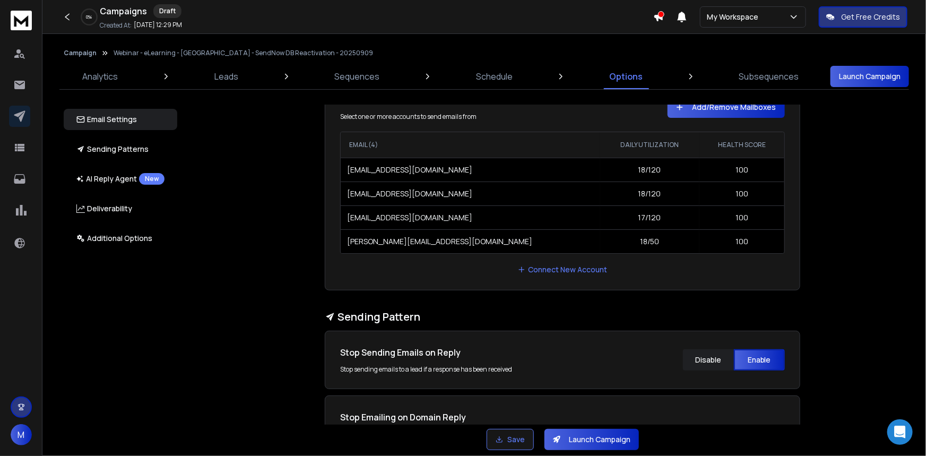
click at [609, 436] on button "Launch Campaign" at bounding box center [592, 439] width 95 height 21
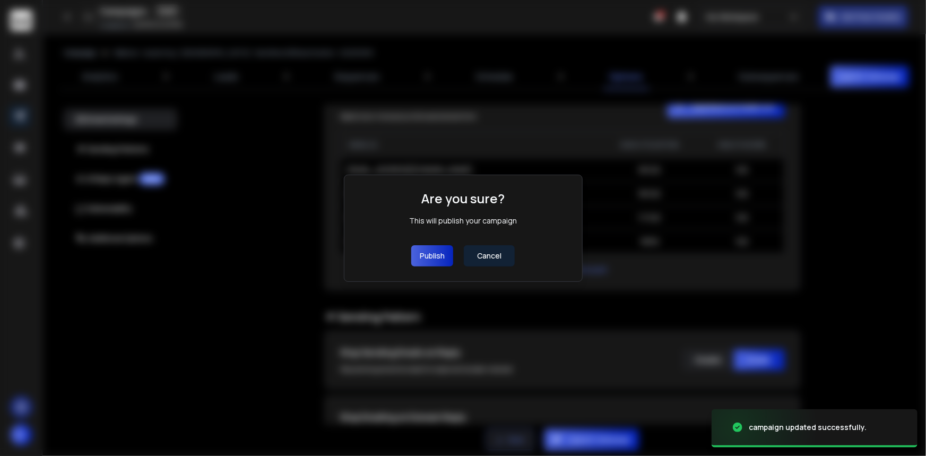
click at [439, 258] on button "Publish" at bounding box center [432, 255] width 42 height 21
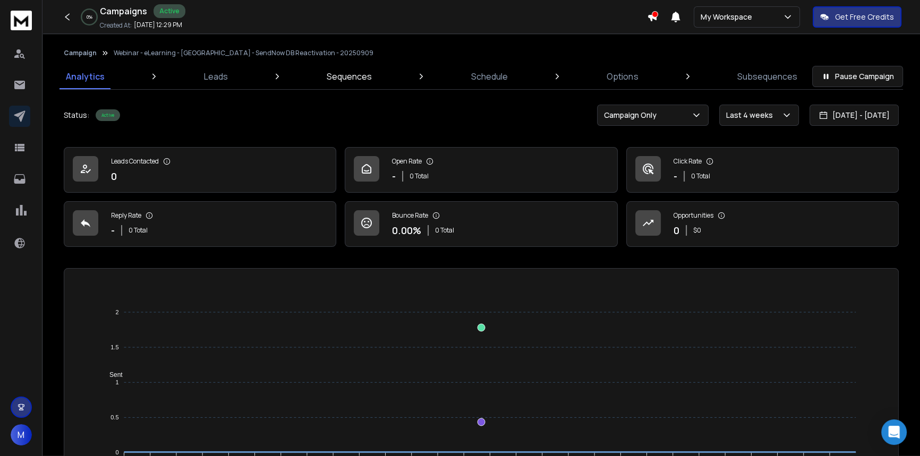
click at [342, 78] on p "Sequences" at bounding box center [349, 76] width 45 height 13
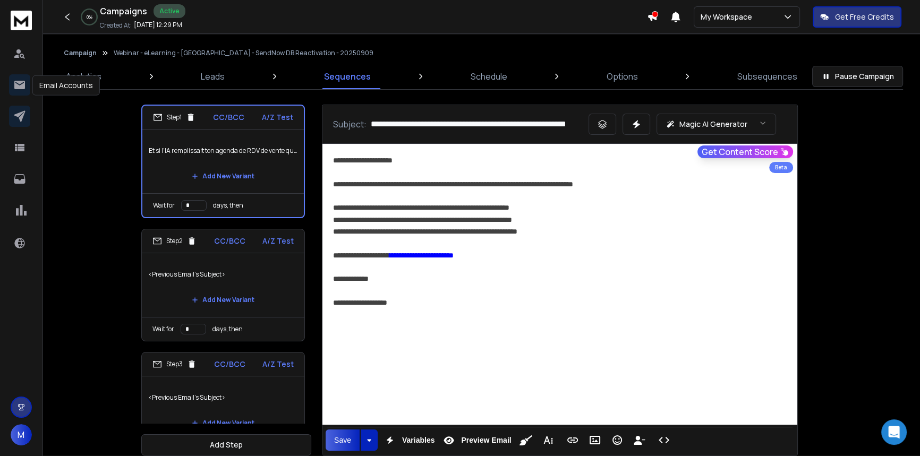
click at [24, 91] on link at bounding box center [19, 84] width 21 height 21
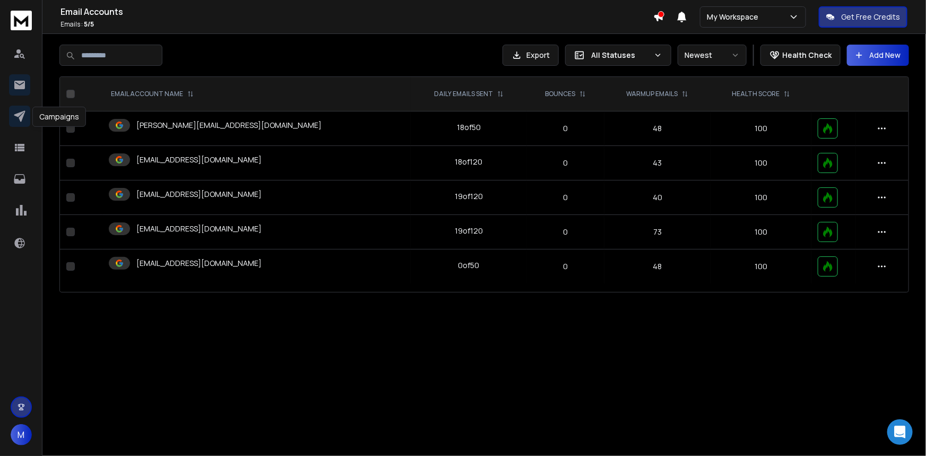
click at [21, 117] on icon at bounding box center [19, 115] width 11 height 11
